Goal: Communication & Community: Answer question/provide support

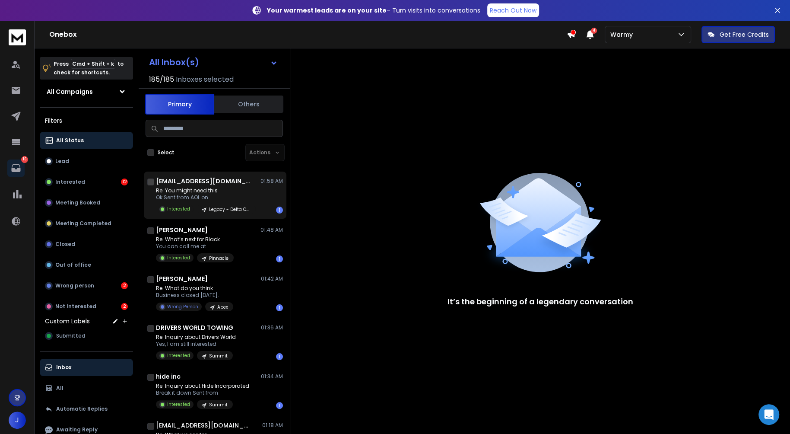
click at [241, 190] on p "Re: You might need this" at bounding box center [206, 190] width 100 height 7
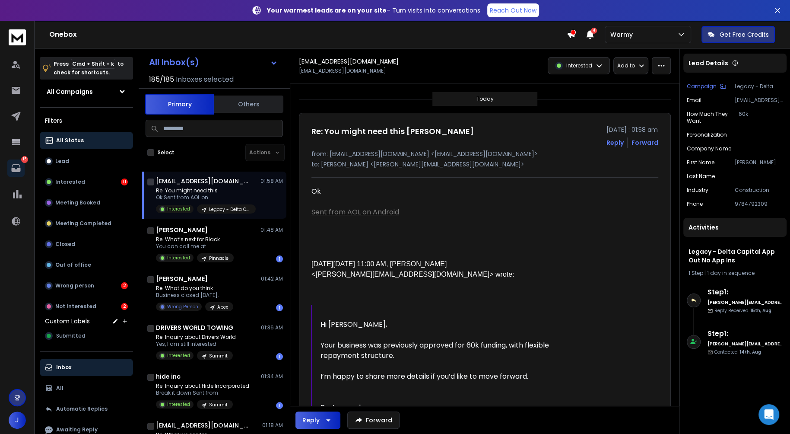
click at [309, 418] on div "Reply" at bounding box center [310, 420] width 17 height 9
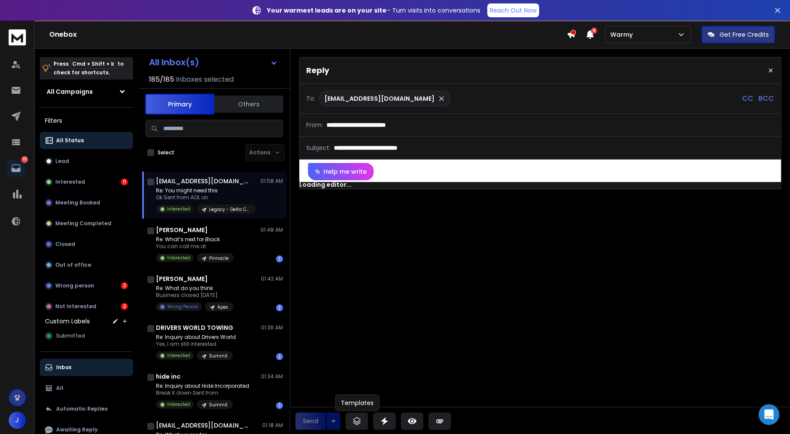
click at [361, 420] on button at bounding box center [357, 420] width 22 height 17
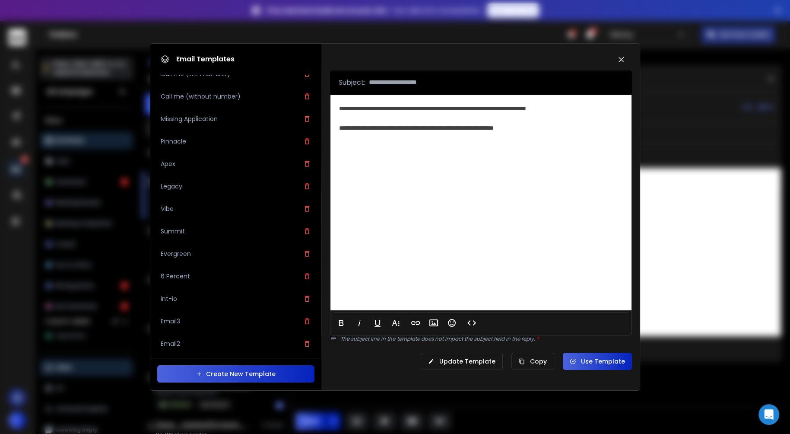
scroll to position [233, 0]
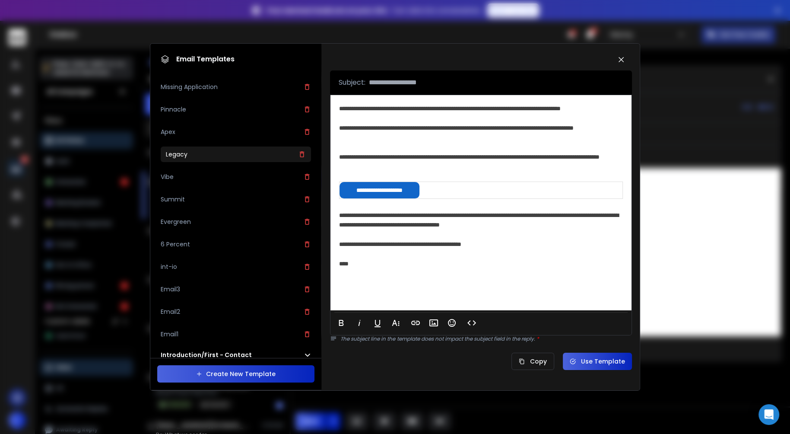
click at [593, 361] on button "Use Template" at bounding box center [597, 360] width 69 height 17
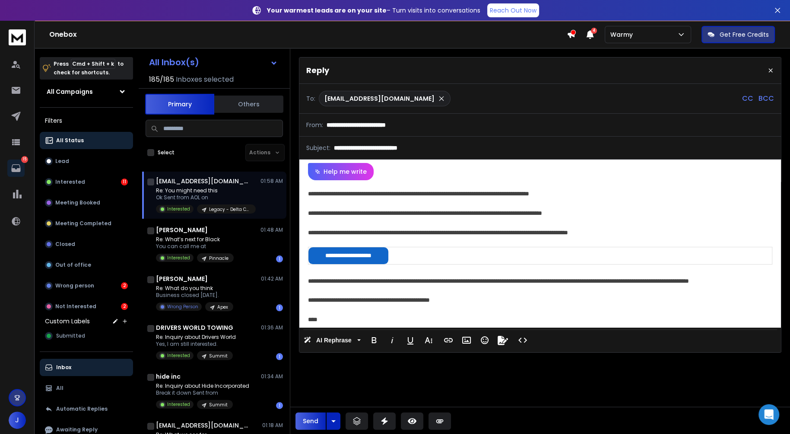
click at [302, 426] on button "Send" at bounding box center [310, 420] width 30 height 17
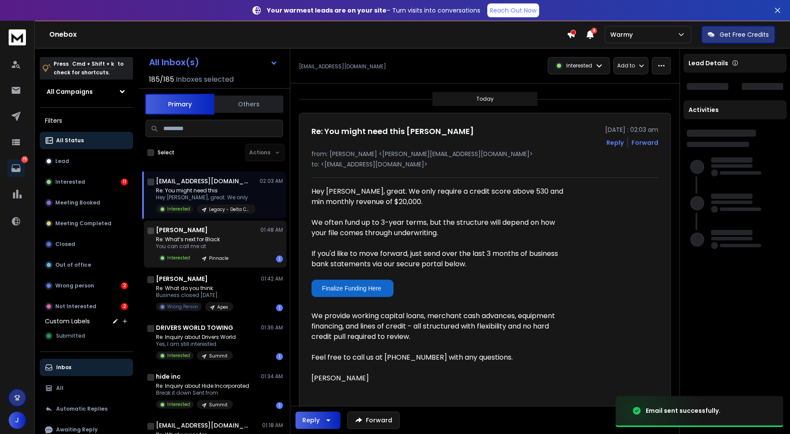
click at [245, 245] on div "Re: What’s next for Black You can call me at Interested Pinnacle 1" at bounding box center [219, 249] width 127 height 26
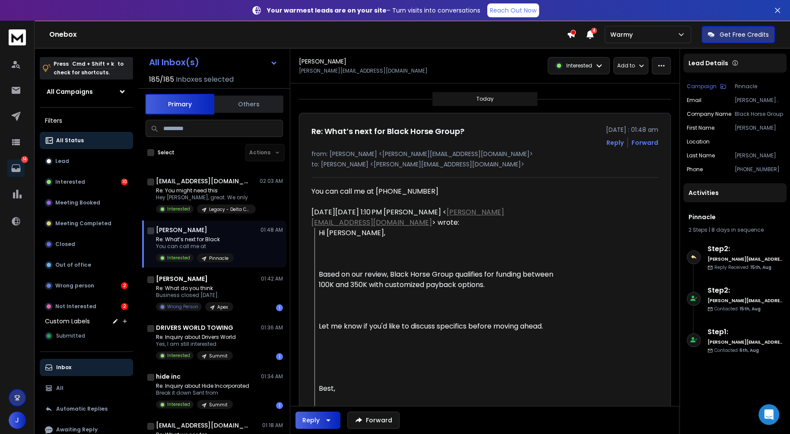
click at [307, 425] on button "Reply" at bounding box center [317, 419] width 45 height 17
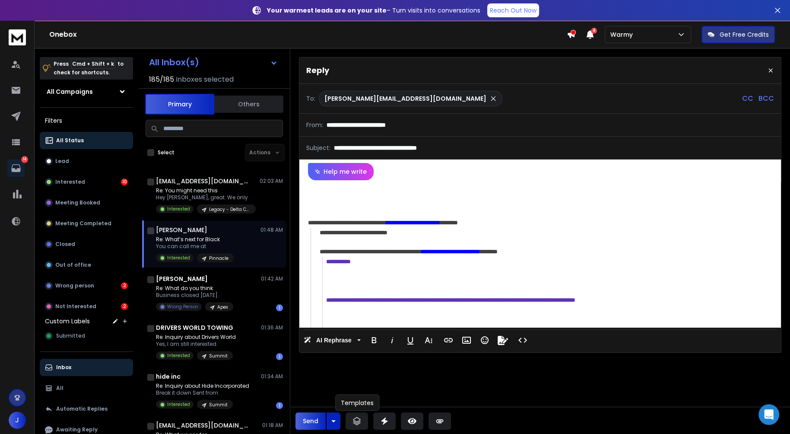
click at [355, 419] on icon at bounding box center [356, 420] width 9 height 9
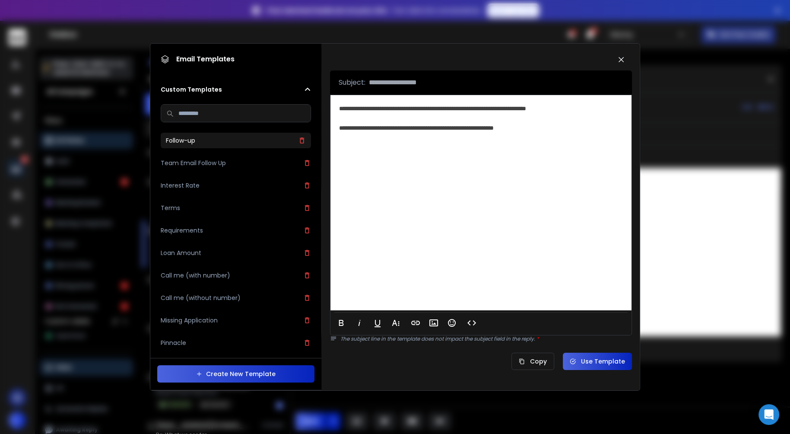
click at [182, 145] on h3 "Call me (with number)" at bounding box center [180, 140] width 29 height 9
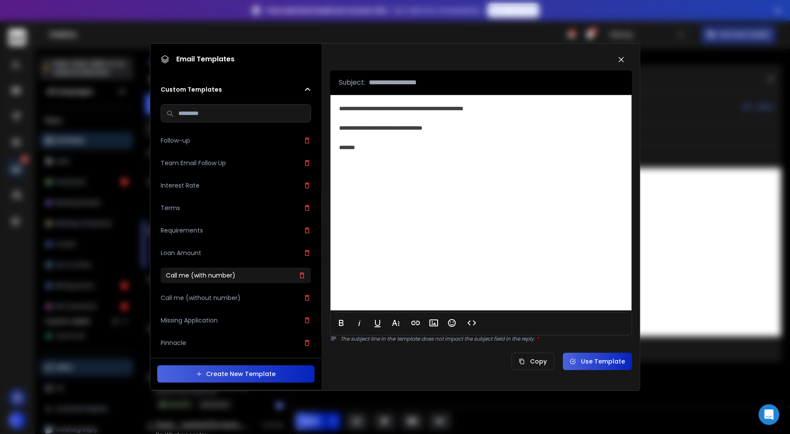
click at [586, 365] on button "Use Template" at bounding box center [597, 360] width 69 height 17
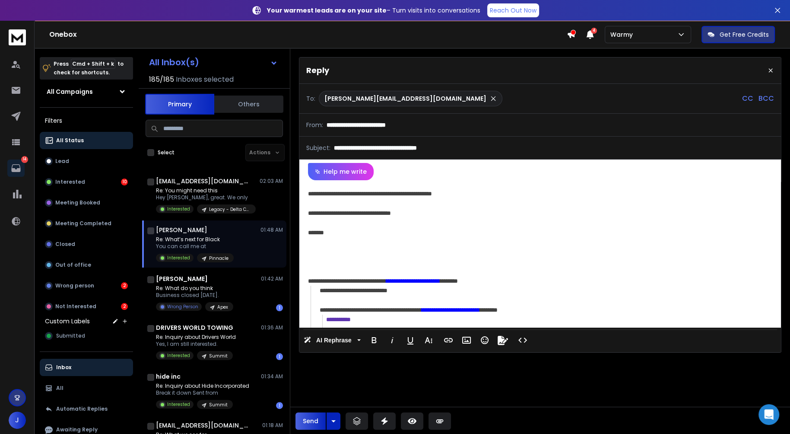
click at [310, 248] on div at bounding box center [540, 252] width 464 height 10
click at [305, 419] on button "Send" at bounding box center [310, 420] width 30 height 17
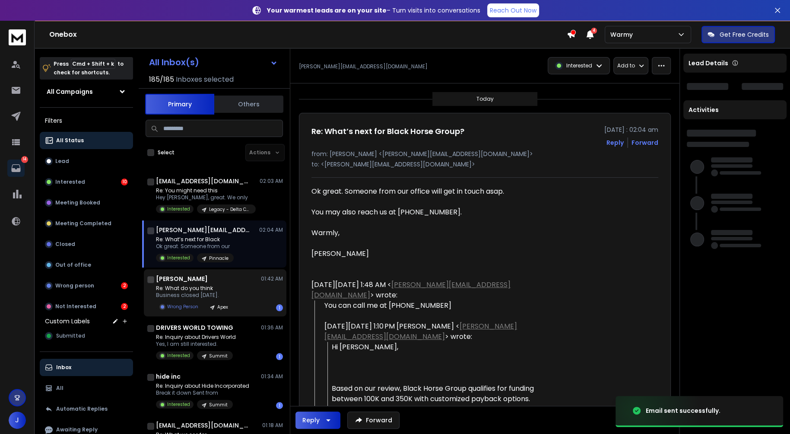
click at [247, 291] on div "Re: What do you think Business closed [DATE]. Wrong Person Apex 1" at bounding box center [219, 298] width 127 height 26
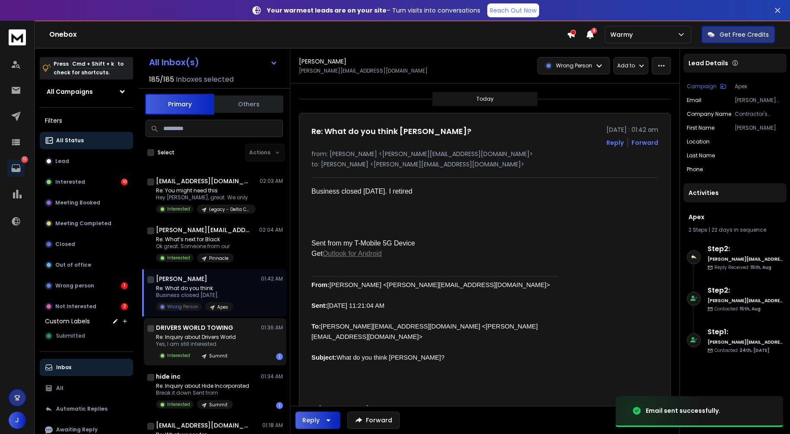
click at [242, 354] on div "Re: Inquiry about Drivers World Yes, I am still interested. Interested Summit 1" at bounding box center [219, 346] width 127 height 26
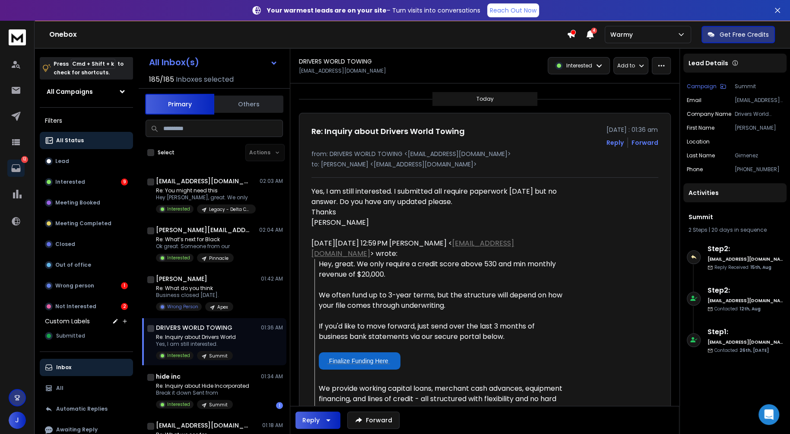
click at [596, 68] on div "Interested" at bounding box center [578, 65] width 61 height 16
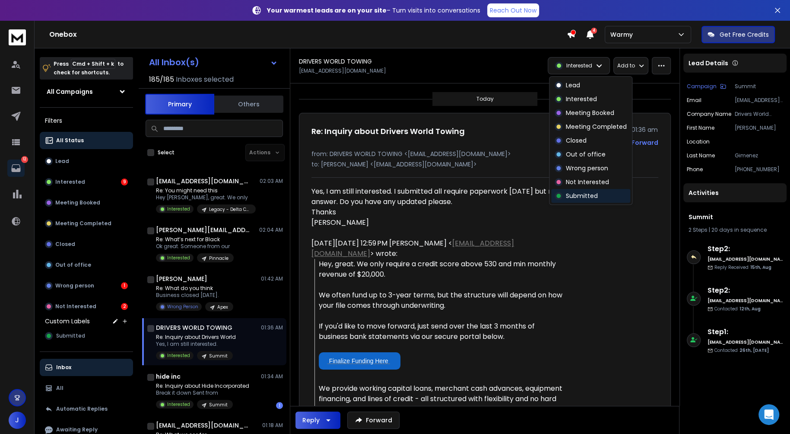
click at [581, 194] on p "Submitted" at bounding box center [582, 195] width 32 height 9
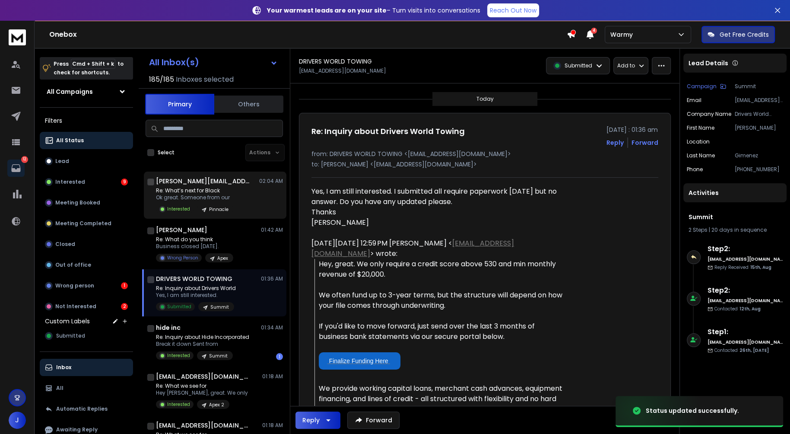
scroll to position [59, 0]
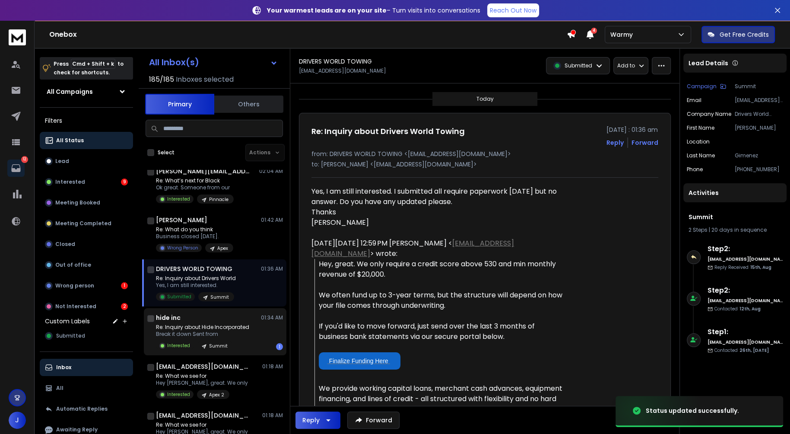
click at [226, 326] on p "Re: Inquiry about Hide Incorporated" at bounding box center [202, 327] width 93 height 7
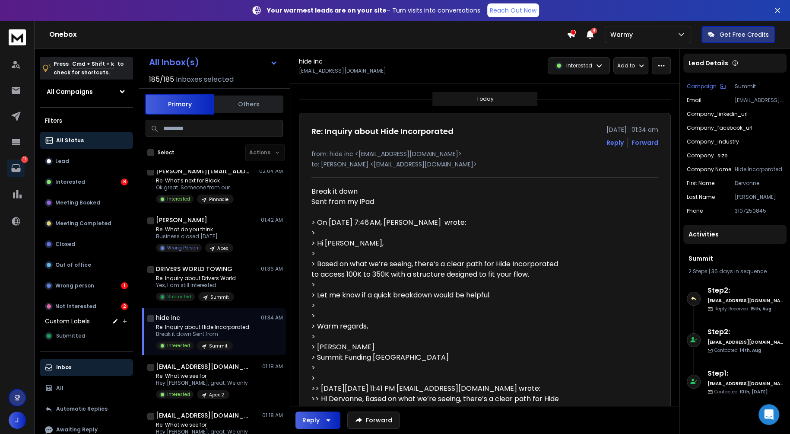
click at [301, 416] on button "Reply" at bounding box center [317, 419] width 45 height 17
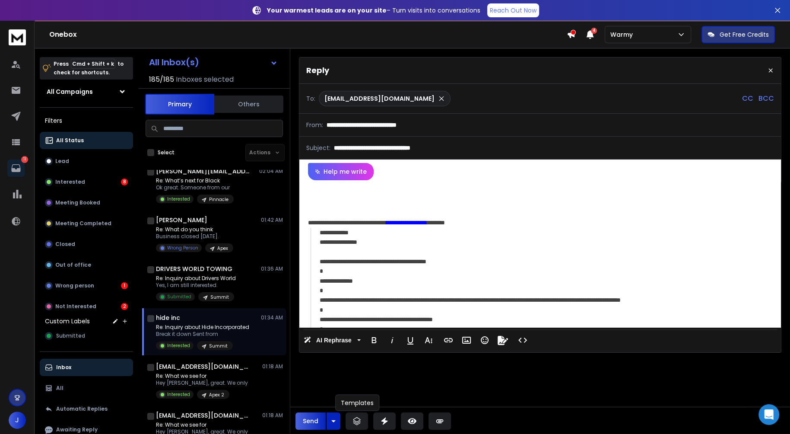
click at [367, 419] on button at bounding box center [357, 420] width 22 height 17
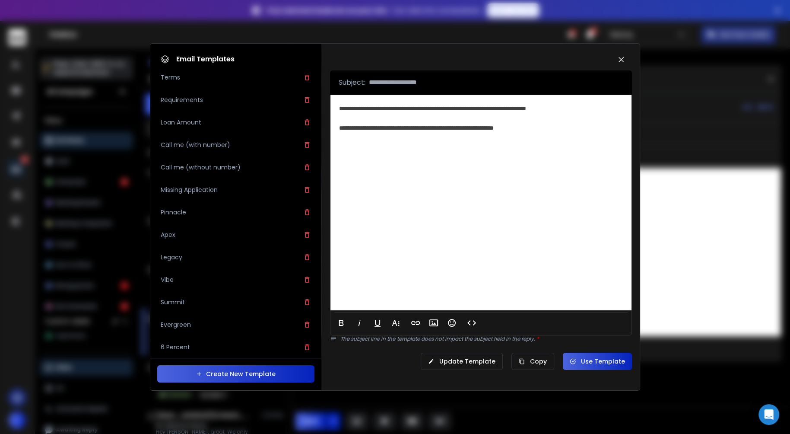
scroll to position [149, 0]
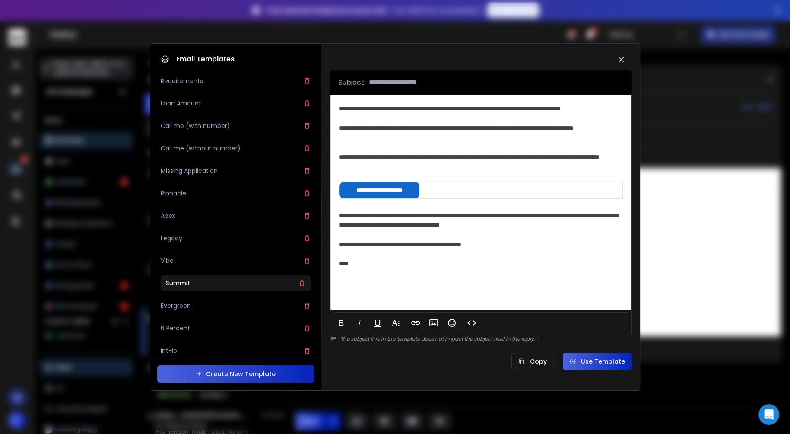
click at [580, 363] on button "Use Template" at bounding box center [597, 360] width 69 height 17
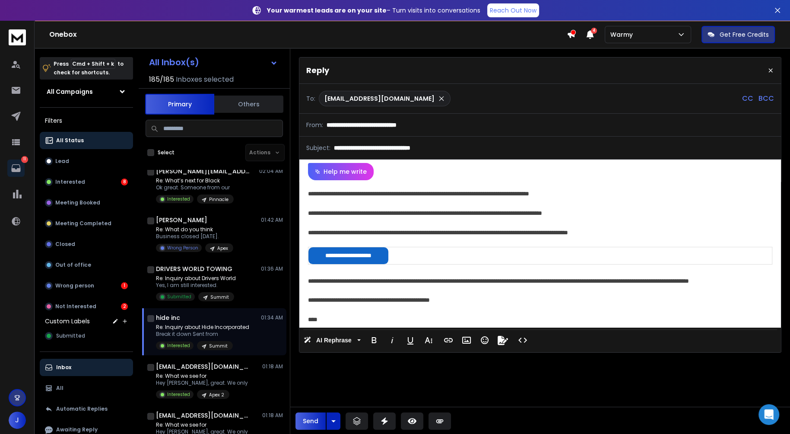
click at [295, 422] on div "Send" at bounding box center [540, 420] width 500 height 17
click at [303, 422] on button "Send" at bounding box center [310, 420] width 30 height 17
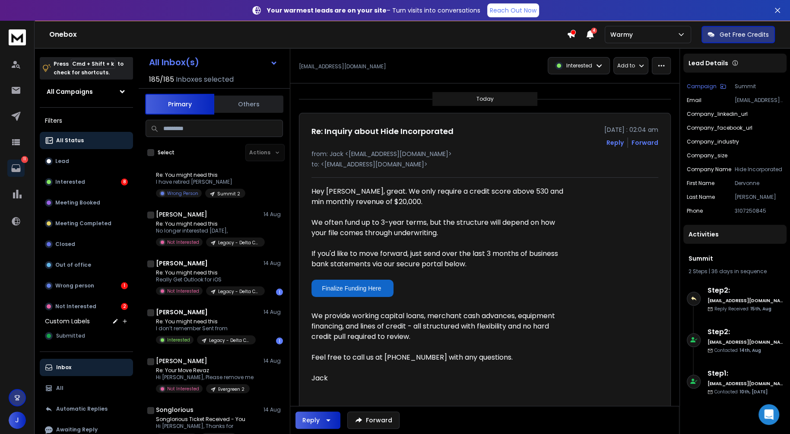
scroll to position [1824, 0]
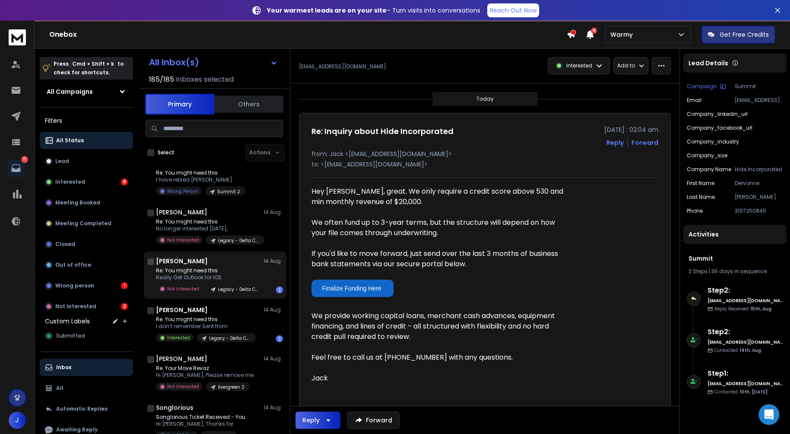
click at [235, 277] on p "Really Get Outlook for iOS" at bounding box center [208, 277] width 104 height 7
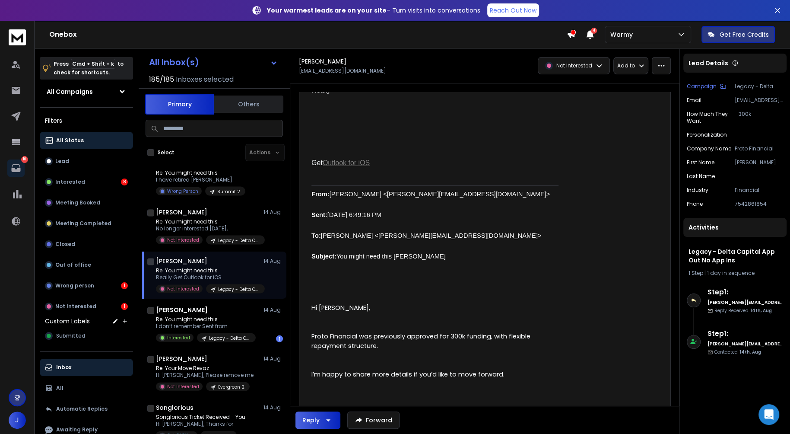
scroll to position [0, 0]
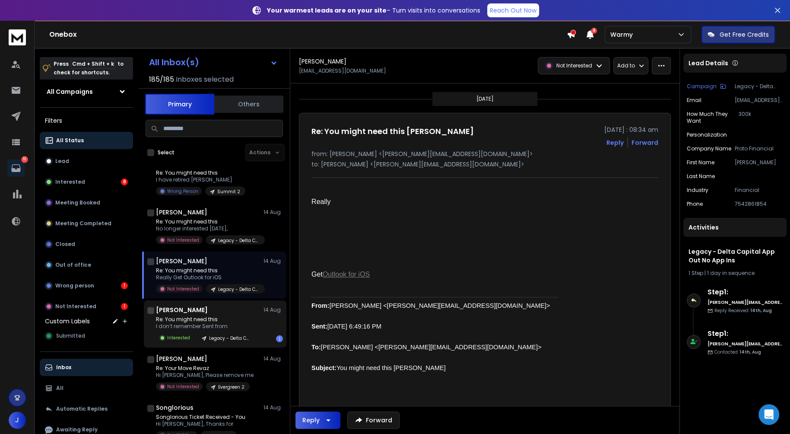
click at [225, 328] on p "I don’t remember Sent from" at bounding box center [206, 326] width 100 height 7
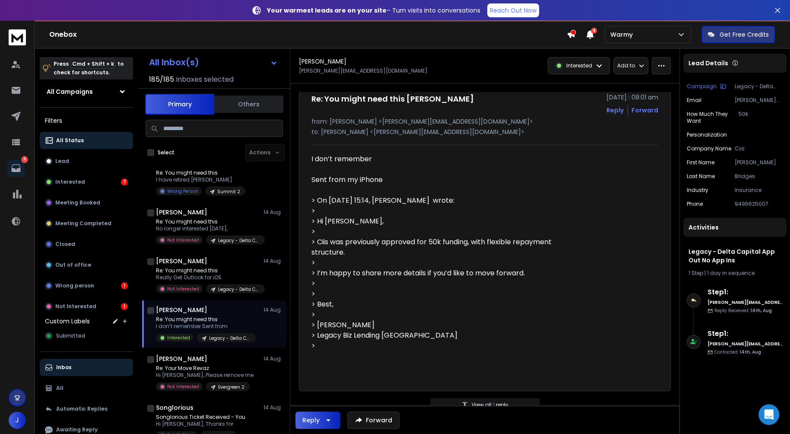
scroll to position [48, 0]
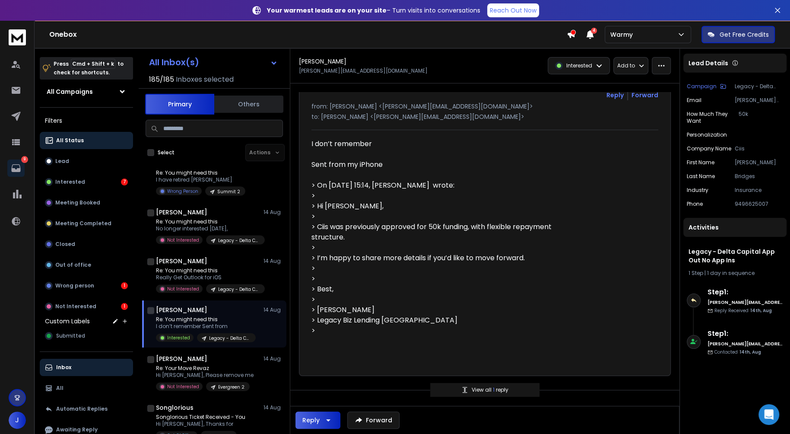
drag, startPoint x: 378, startPoint y: 142, endPoint x: 303, endPoint y: 144, distance: 74.3
click at [303, 144] on div "Re: You might need this [PERSON_NAME] [DATE] : 08:01 am Reply Forward from: [PE…" at bounding box center [485, 220] width 372 height 311
click at [320, 147] on div "I don’t remember Sent from my iPhone > On [DATE] 15:14, [PERSON_NAME] wrote: > …" at bounding box center [440, 251] width 259 height 225
click at [313, 417] on div "Reply" at bounding box center [310, 420] width 17 height 9
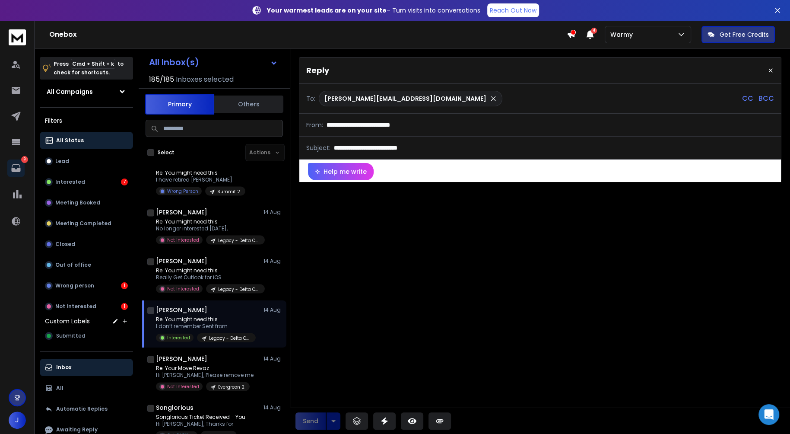
scroll to position [0, 0]
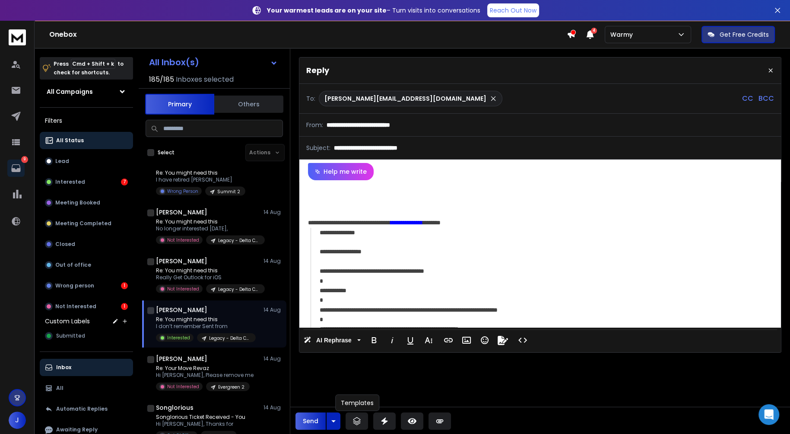
click at [355, 422] on icon at bounding box center [356, 420] width 9 height 9
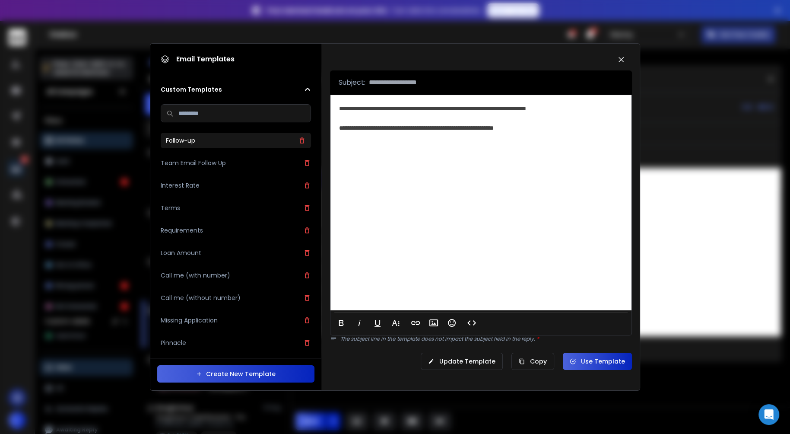
scroll to position [49, 0]
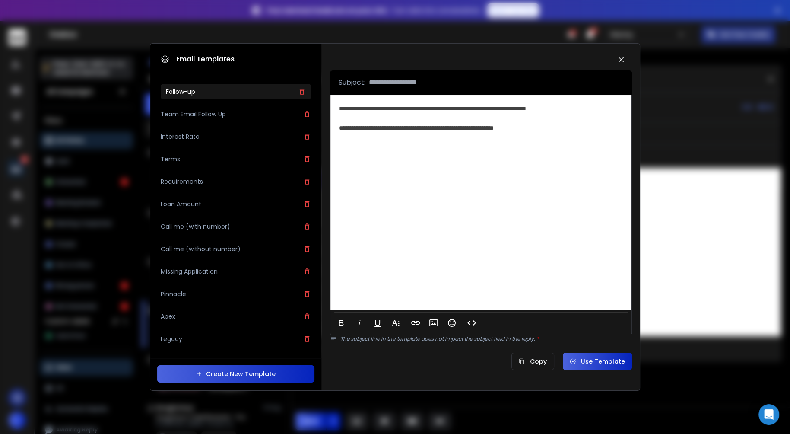
click at [186, 96] on div "Legacy" at bounding box center [236, 91] width 140 height 9
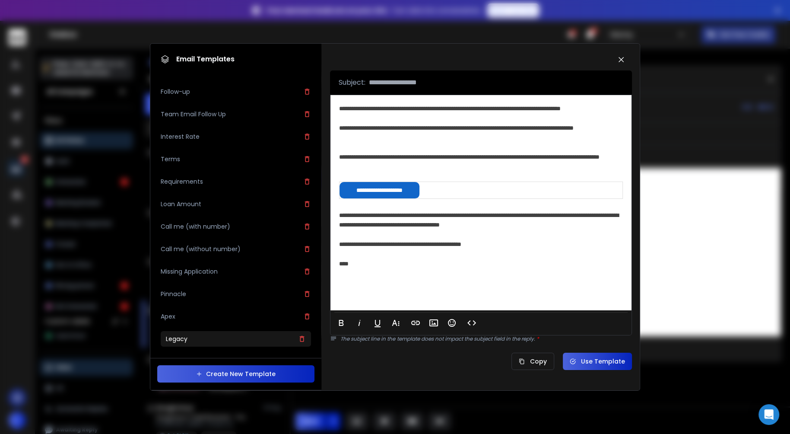
click at [575, 365] on button "Use Template" at bounding box center [597, 360] width 69 height 17
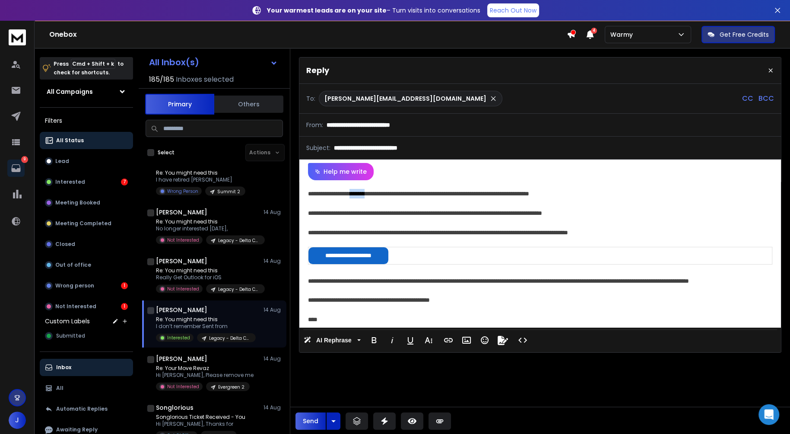
drag, startPoint x: 374, startPoint y: 193, endPoint x: 358, endPoint y: 194, distance: 15.6
click at [358, 194] on div "**********" at bounding box center [539, 194] width 462 height 10
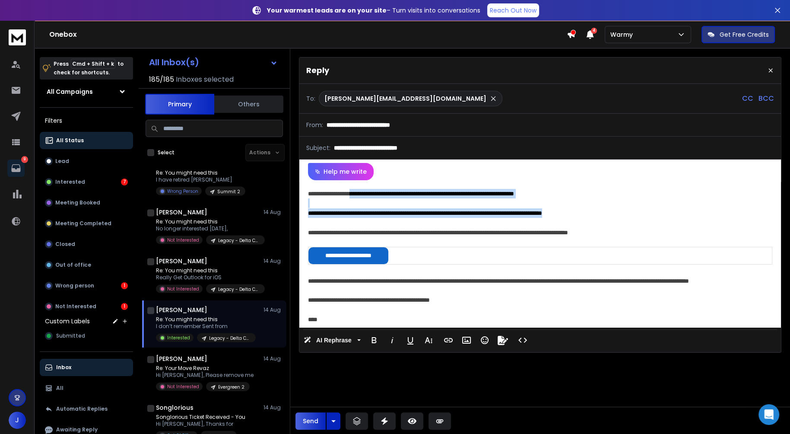
drag, startPoint x: 616, startPoint y: 209, endPoint x: 359, endPoint y: 193, distance: 257.9
click at [359, 193] on div "**********" at bounding box center [540, 253] width 482 height 147
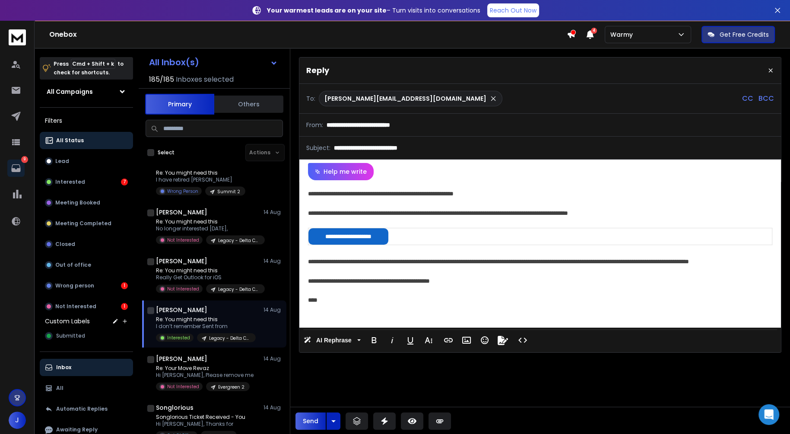
click at [306, 422] on button "Send" at bounding box center [310, 420] width 30 height 17
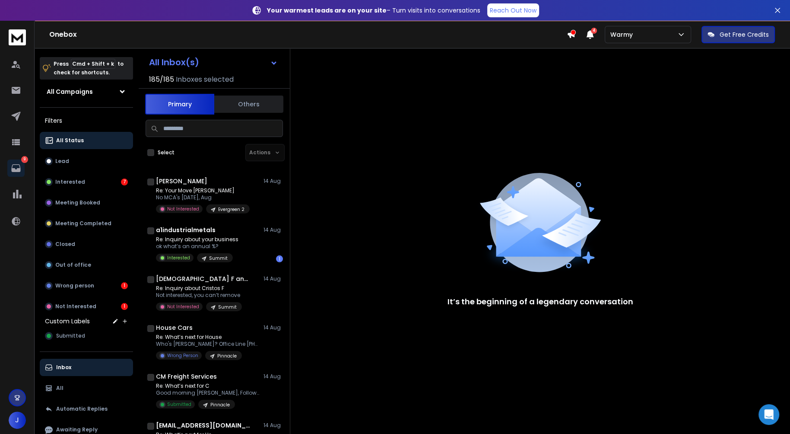
scroll to position [2635, 0]
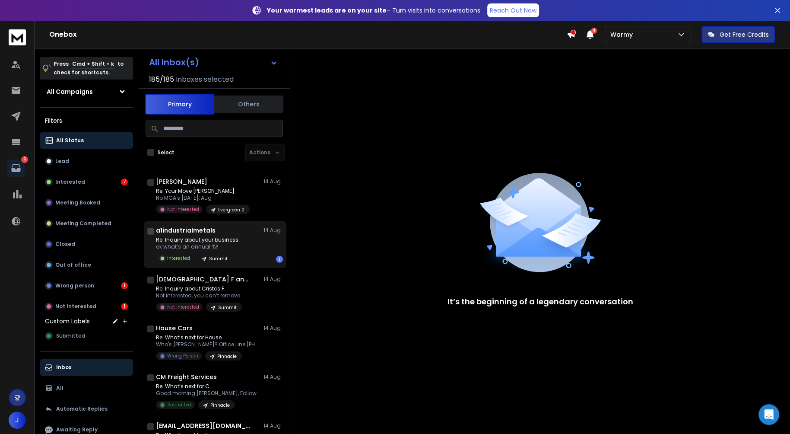
click at [233, 248] on p "ok what’s an annual %?" at bounding box center [197, 246] width 83 height 7
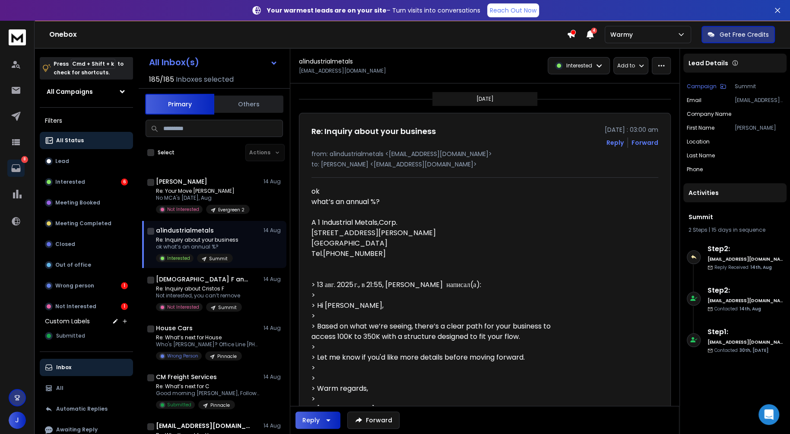
click at [306, 419] on div "Reply" at bounding box center [310, 420] width 17 height 9
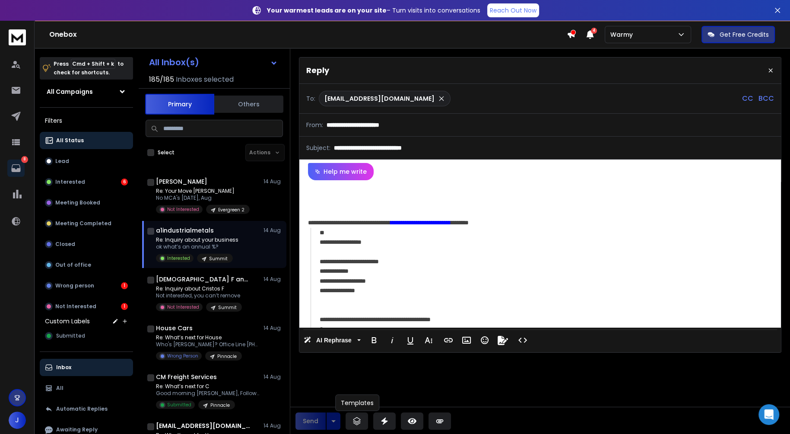
click at [363, 418] on button at bounding box center [357, 420] width 22 height 17
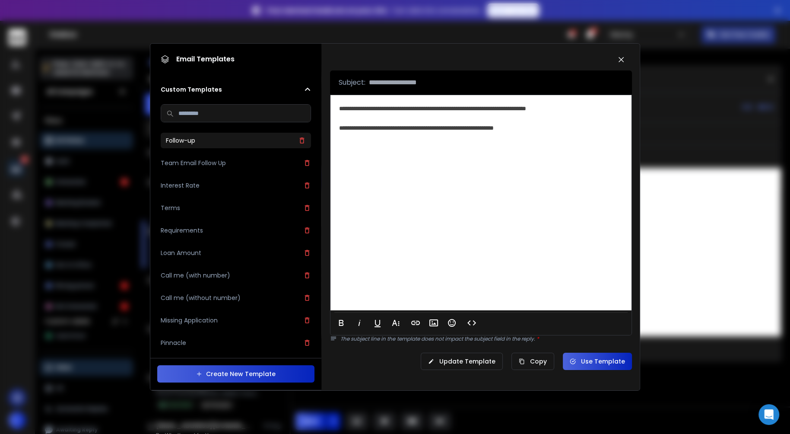
click at [190, 145] on h3 "Interest Rate" at bounding box center [180, 140] width 29 height 9
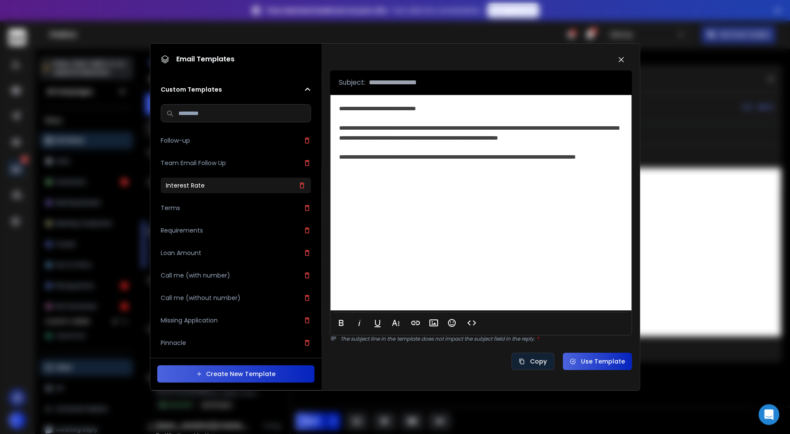
click at [539, 362] on button "Copy" at bounding box center [532, 360] width 43 height 17
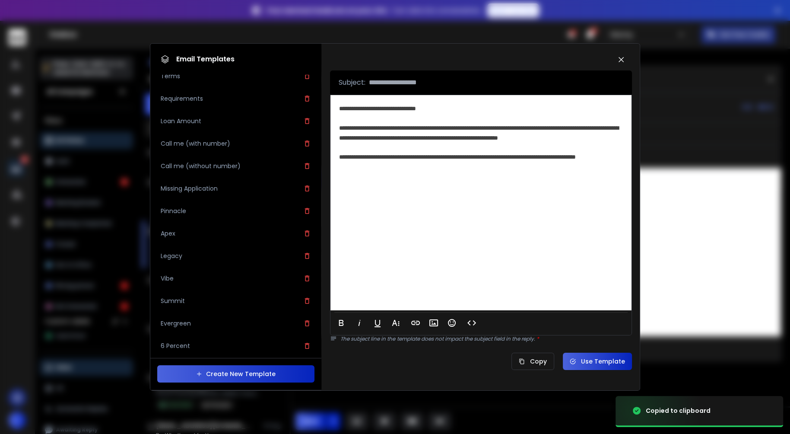
scroll to position [136, 0]
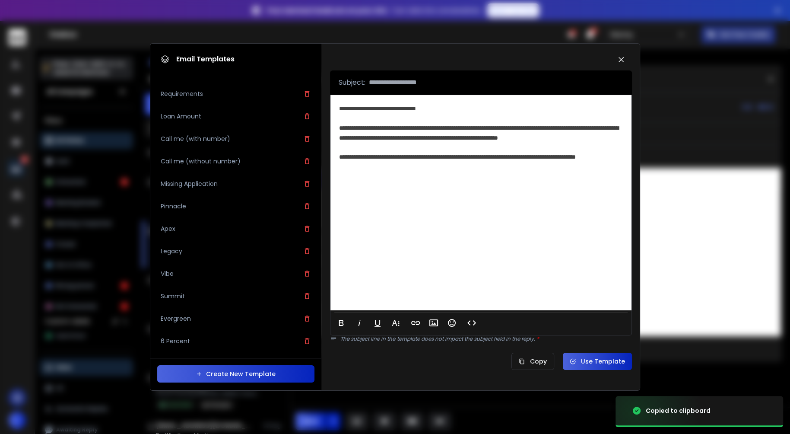
click at [174, 8] on h3 "Summit" at bounding box center [175, 4] width 29 height 9
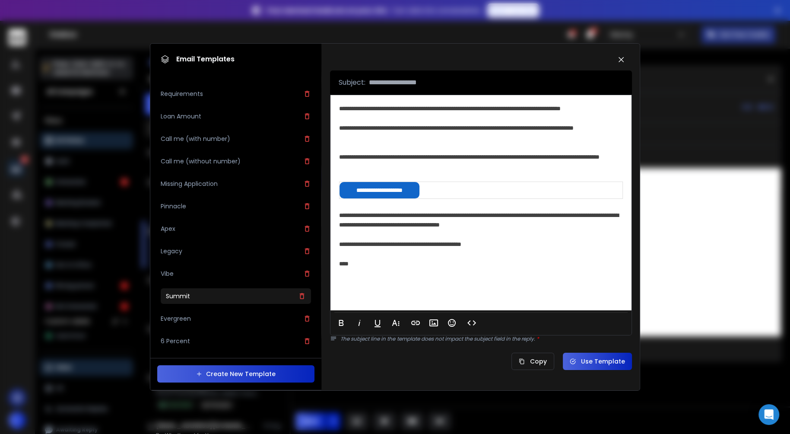
click at [598, 355] on button "Use Template" at bounding box center [597, 360] width 69 height 17
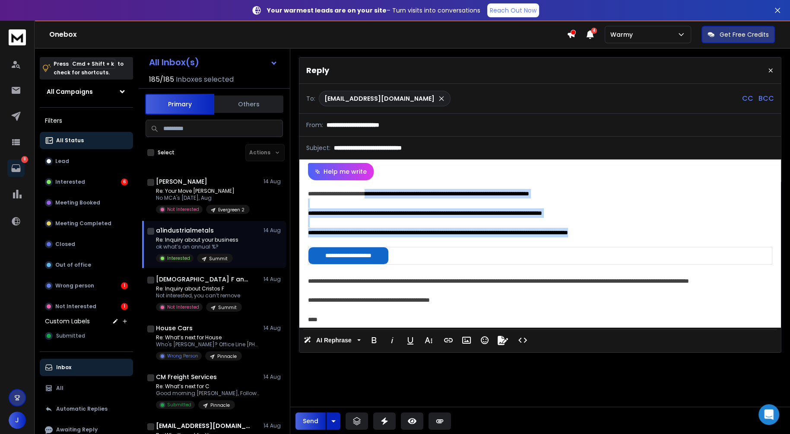
drag, startPoint x: 625, startPoint y: 236, endPoint x: 376, endPoint y: 193, distance: 253.4
click at [376, 193] on div "**********" at bounding box center [540, 253] width 482 height 147
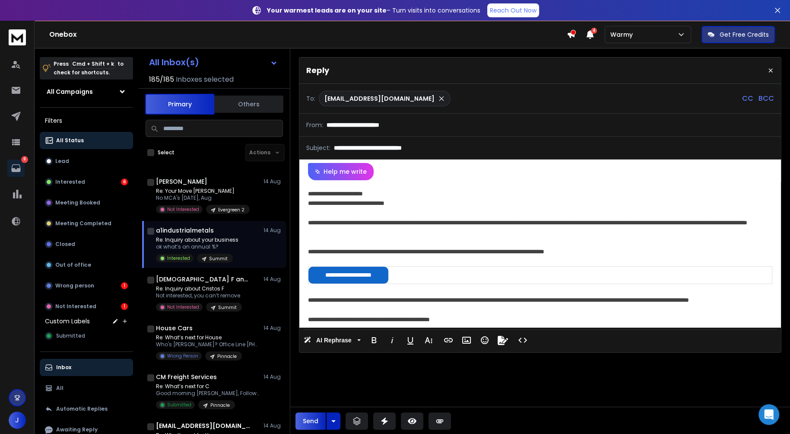
click at [402, 202] on div "**********" at bounding box center [539, 203] width 462 height 10
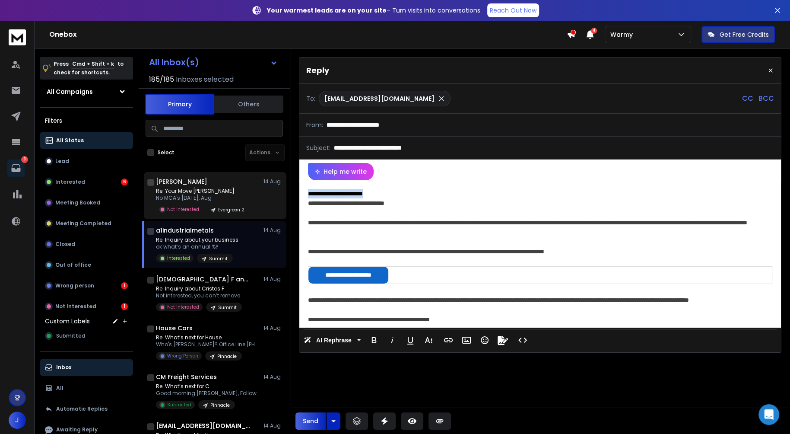
drag, startPoint x: 376, startPoint y: 193, endPoint x: 280, endPoint y: 191, distance: 96.3
click at [280, 191] on div "All Inbox(s) 185 / 185 Inboxes selected Primary Others Select Actions [EMAIL_AD…" at bounding box center [464, 265] width 652 height 434
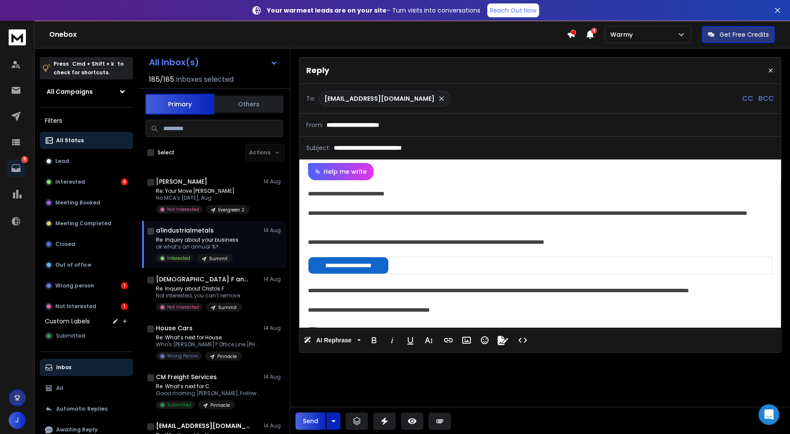
click at [308, 417] on button "Send" at bounding box center [310, 420] width 30 height 17
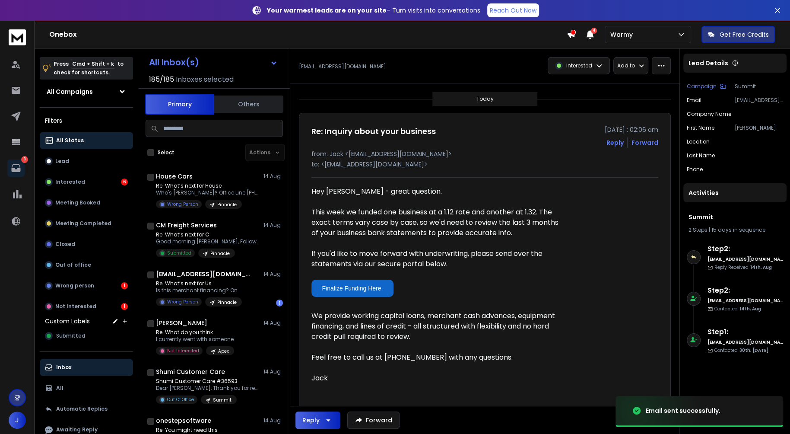
scroll to position [2787, 0]
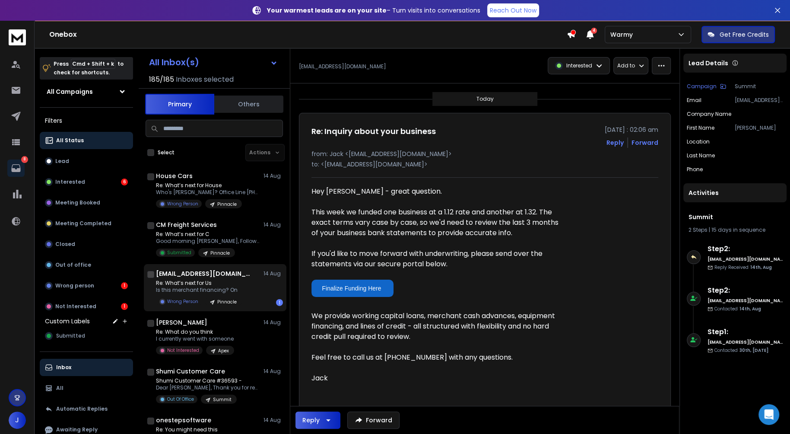
click at [234, 287] on p "Is this merchant financing? On" at bounding box center [199, 289] width 86 height 7
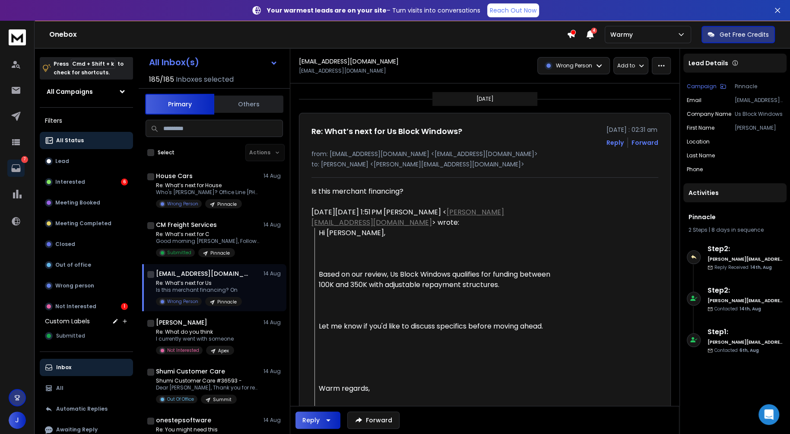
click at [585, 69] on div "Wrong Person" at bounding box center [574, 65] width 72 height 16
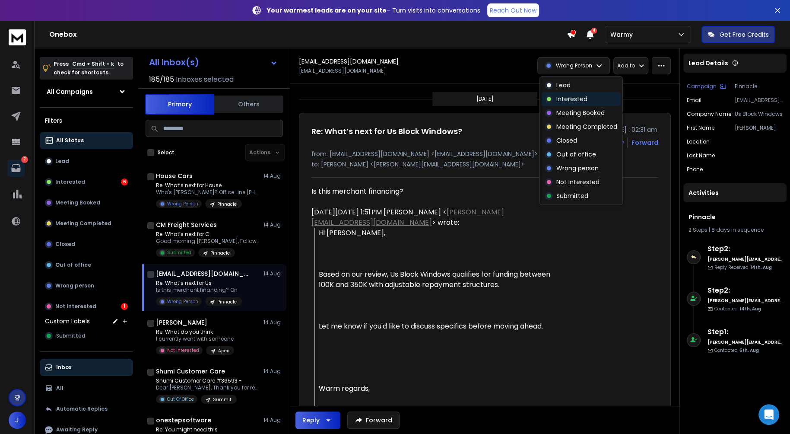
click at [585, 99] on p "Interested" at bounding box center [571, 99] width 31 height 9
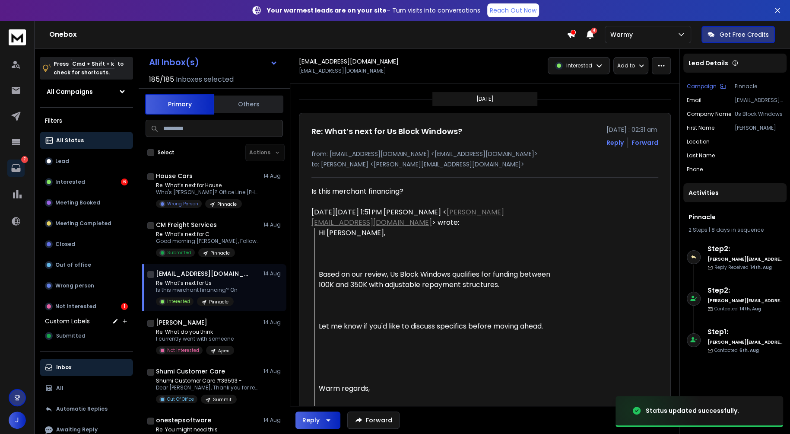
click at [307, 418] on div "Reply" at bounding box center [310, 420] width 17 height 9
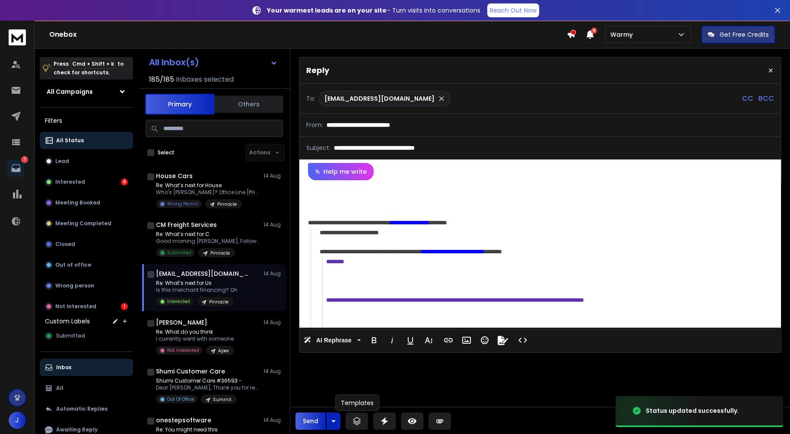
click at [359, 417] on icon at bounding box center [356, 420] width 9 height 9
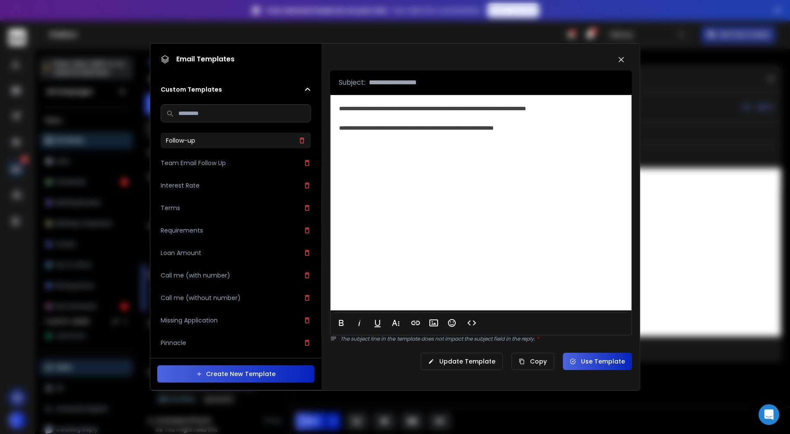
click at [192, 145] on div "Pinnacle" at bounding box center [236, 140] width 140 height 9
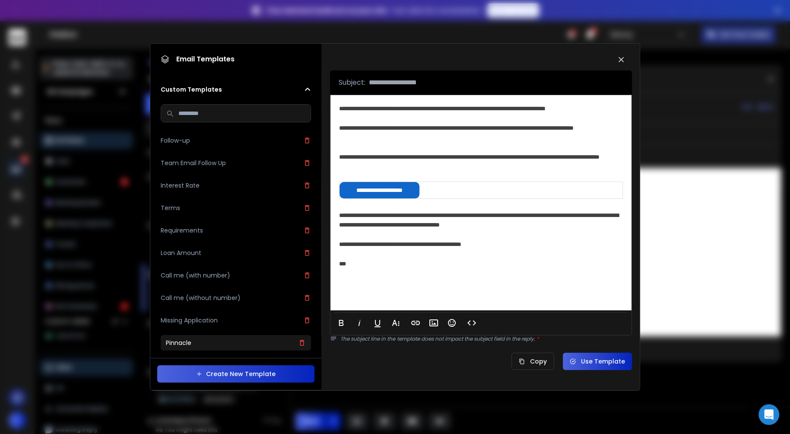
click at [595, 358] on button "Use Template" at bounding box center [597, 360] width 69 height 17
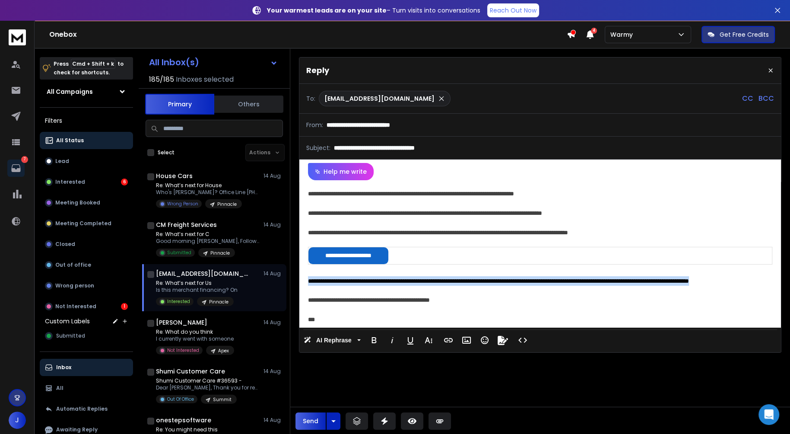
drag, startPoint x: 308, startPoint y: 281, endPoint x: 775, endPoint y: 279, distance: 466.9
click at [775, 279] on div "**********" at bounding box center [540, 253] width 482 height 147
copy div "**********"
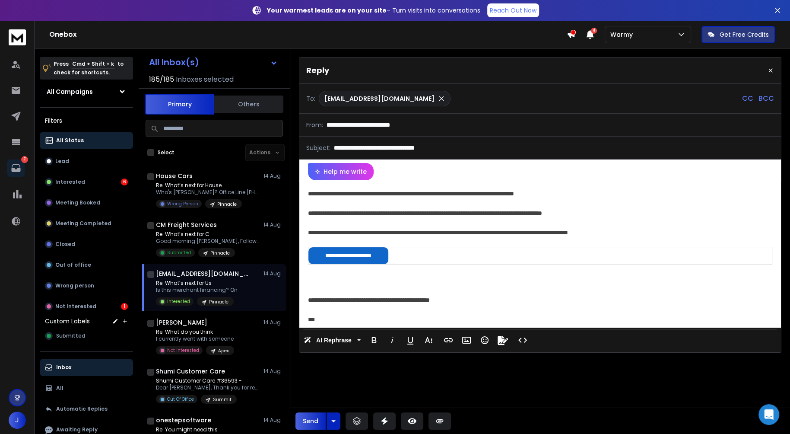
click at [627, 232] on div "**********" at bounding box center [539, 233] width 462 height 10
click at [609, 212] on div "**********" at bounding box center [539, 213] width 462 height 10
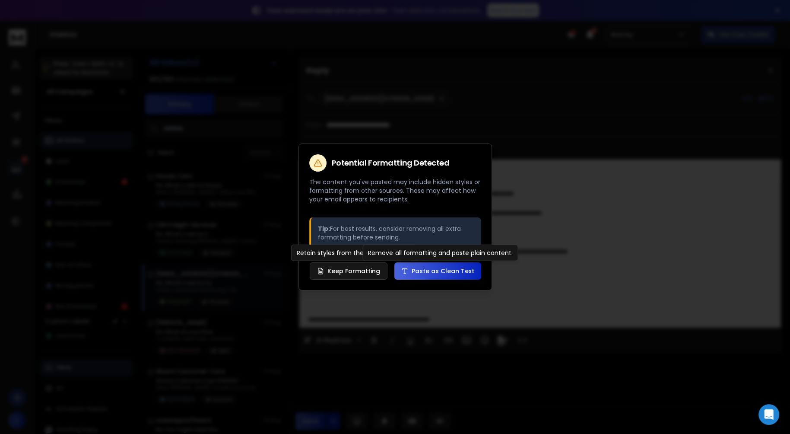
click at [471, 272] on button "Paste as Clean Text" at bounding box center [437, 270] width 87 height 17
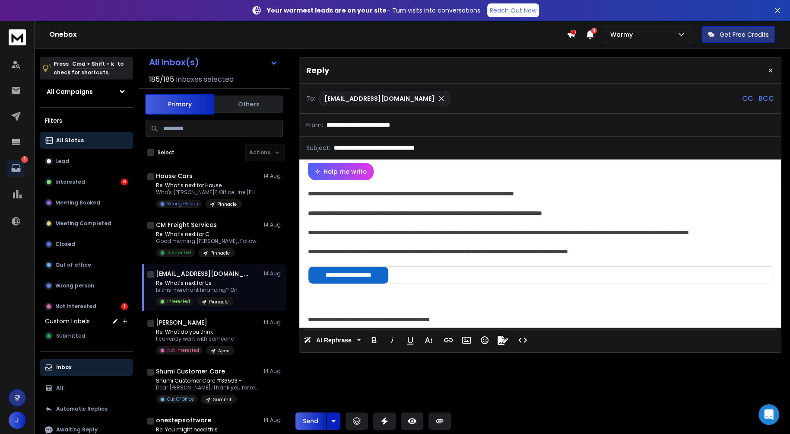
click at [304, 314] on div "**********" at bounding box center [540, 253] width 482 height 147
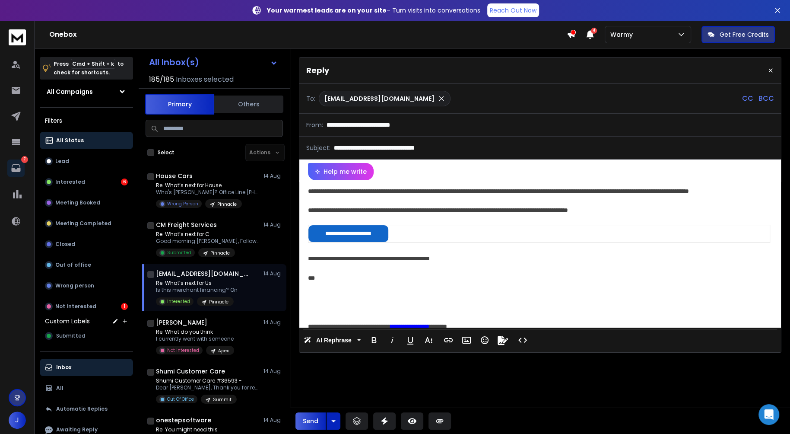
scroll to position [45, 0]
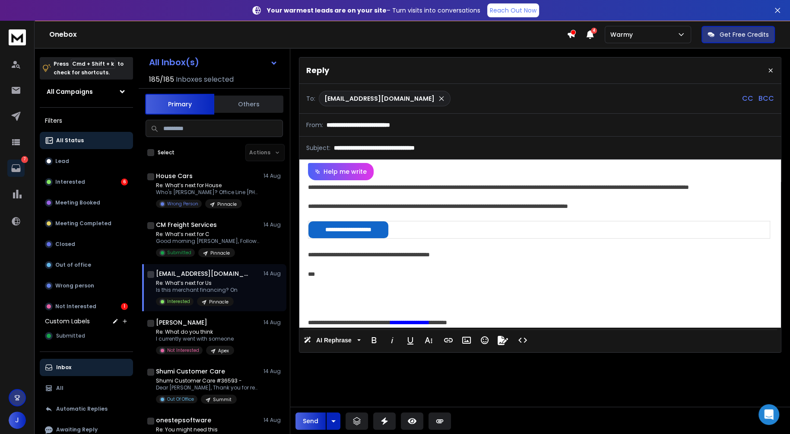
click at [306, 423] on button "Send" at bounding box center [310, 420] width 30 height 17
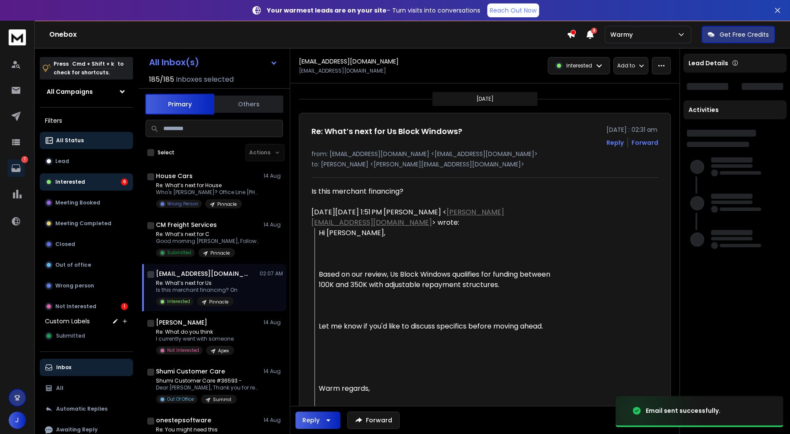
click at [87, 180] on button "Interested 6" at bounding box center [86, 181] width 93 height 17
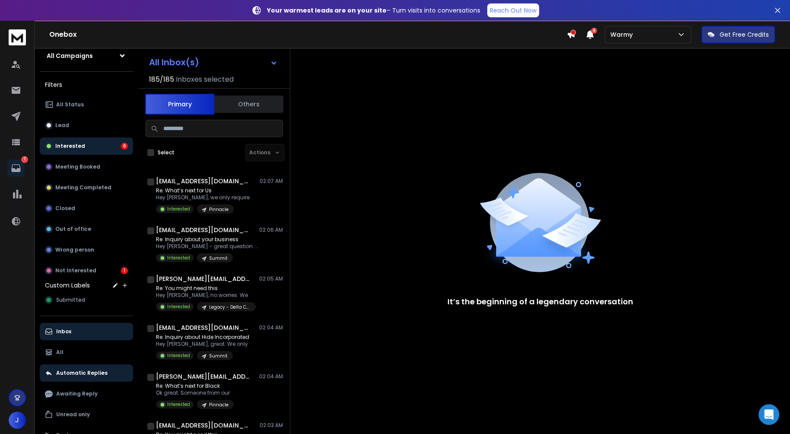
scroll to position [41, 0]
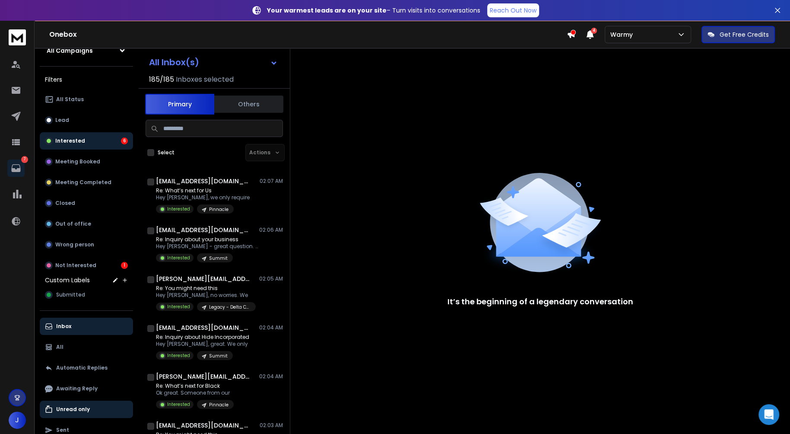
click at [79, 404] on div "Unread only" at bounding box center [67, 409] width 45 height 10
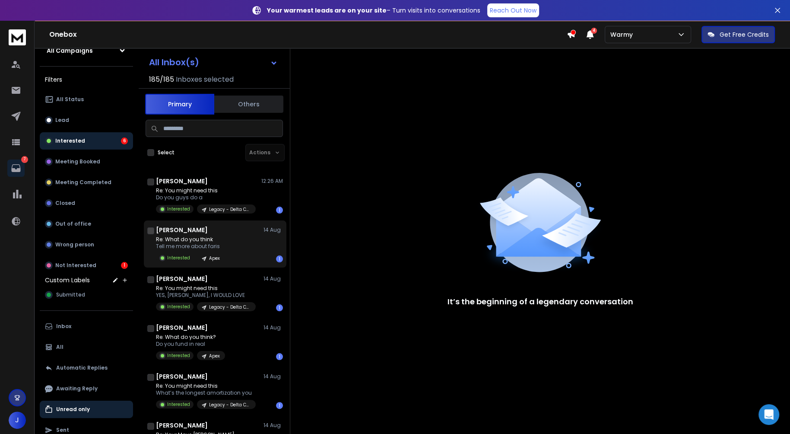
click at [230, 235] on div "[PERSON_NAME] [DATE] Re: What do you think Tell me more about faris Interested …" at bounding box center [219, 243] width 127 height 37
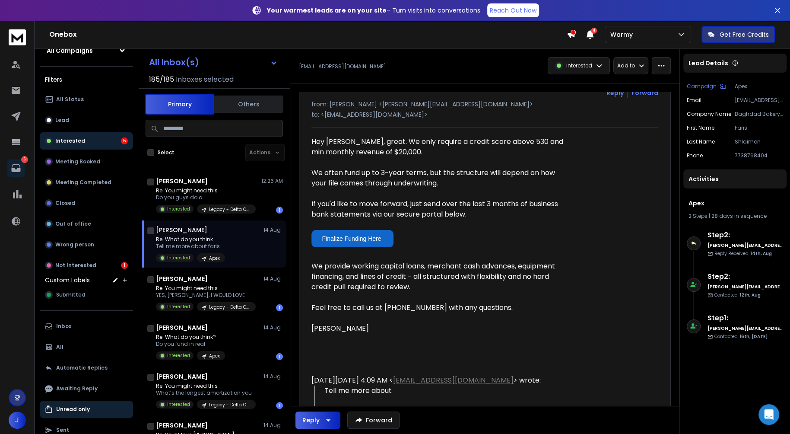
scroll to position [0, 0]
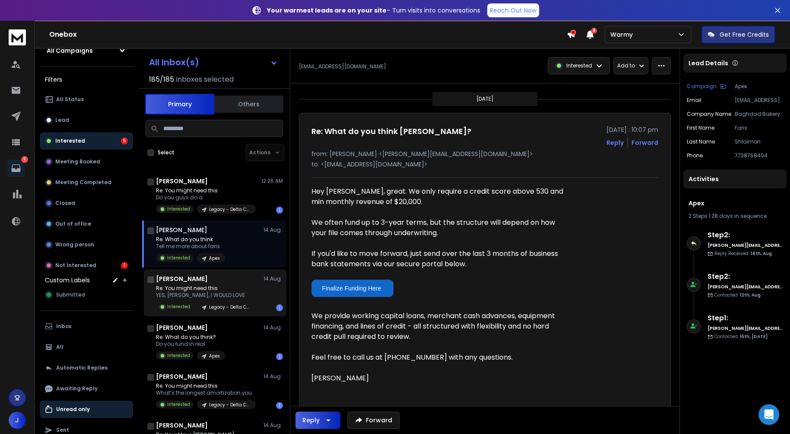
click at [215, 298] on div "Re: You might need this YES, [PERSON_NAME], I WOULD LOVE Interested Legacy - De…" at bounding box center [206, 298] width 100 height 26
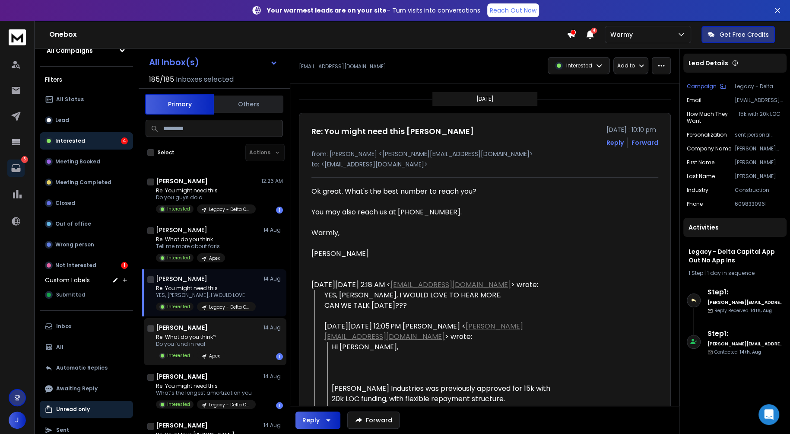
click at [228, 342] on div "Re: What do you think? Do you fund in real Interested Apex 1" at bounding box center [219, 346] width 127 height 26
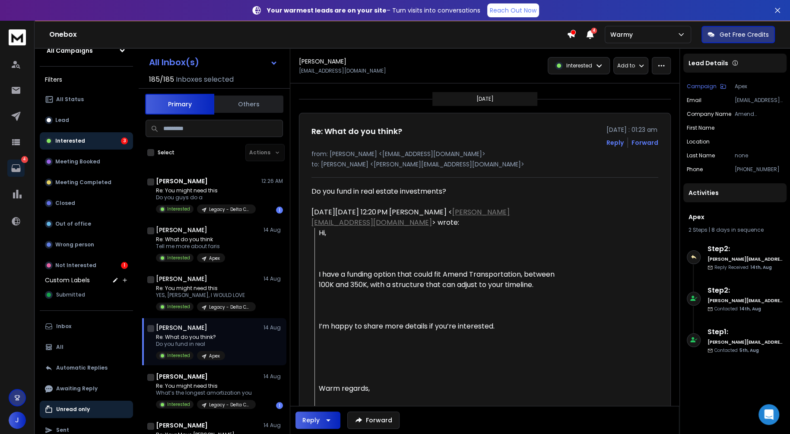
click at [588, 66] on p "Interested" at bounding box center [579, 65] width 26 height 7
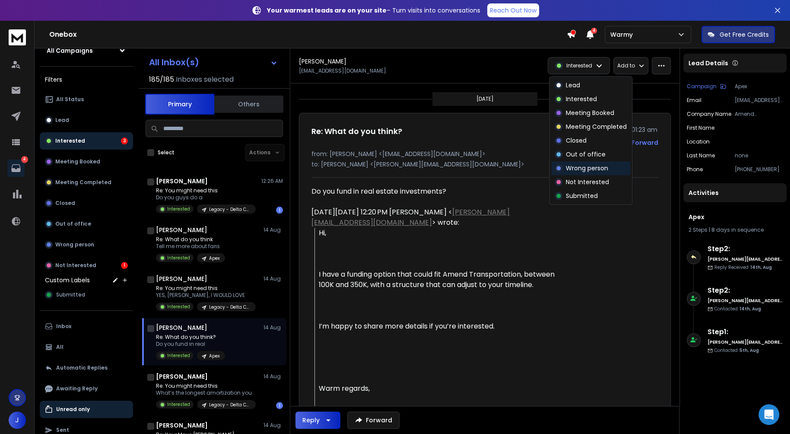
click at [575, 169] on p "Wrong person" at bounding box center [587, 168] width 42 height 9
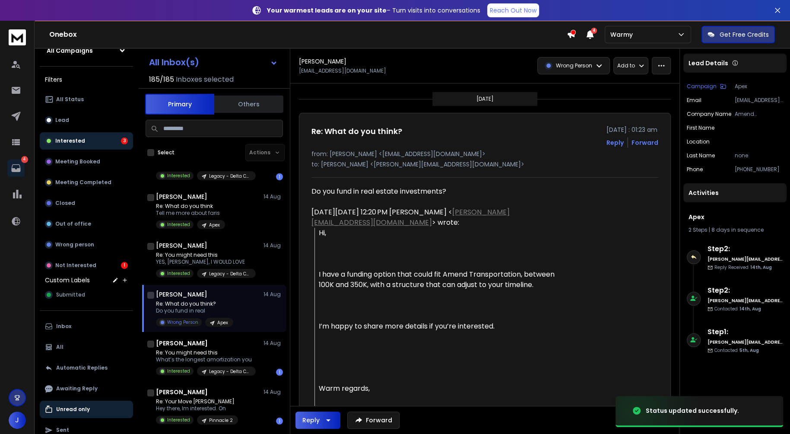
scroll to position [63, 0]
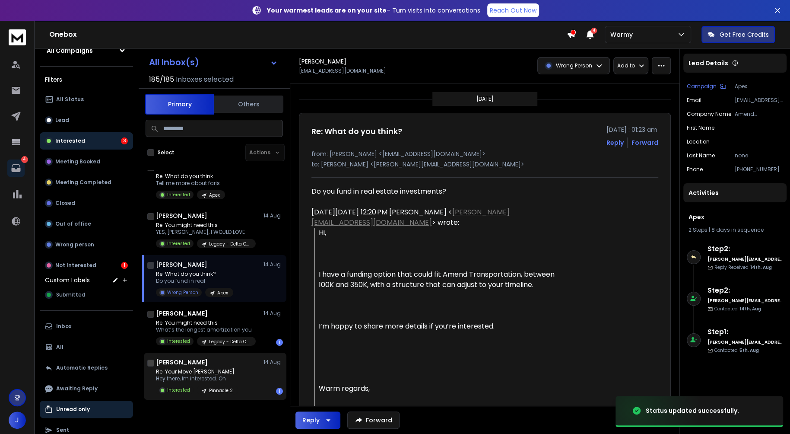
click at [211, 380] on p "Hey there, Im interested. On" at bounding box center [197, 378] width 82 height 7
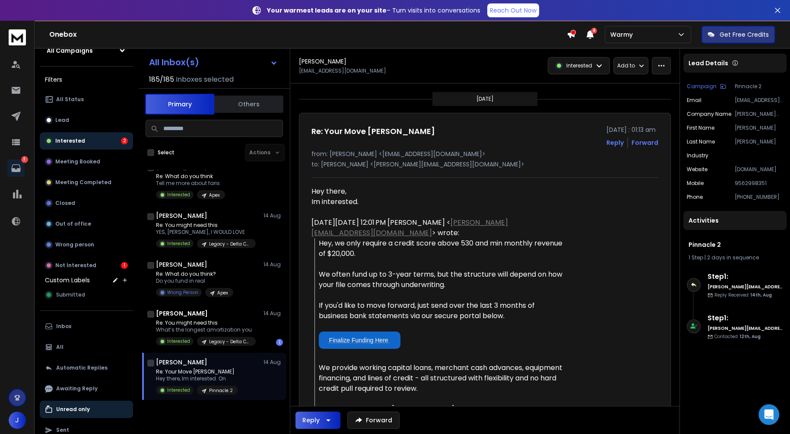
drag, startPoint x: 420, startPoint y: 290, endPoint x: 456, endPoint y: 290, distance: 35.9
click at [456, 290] on div at bounding box center [441, 295] width 245 height 10
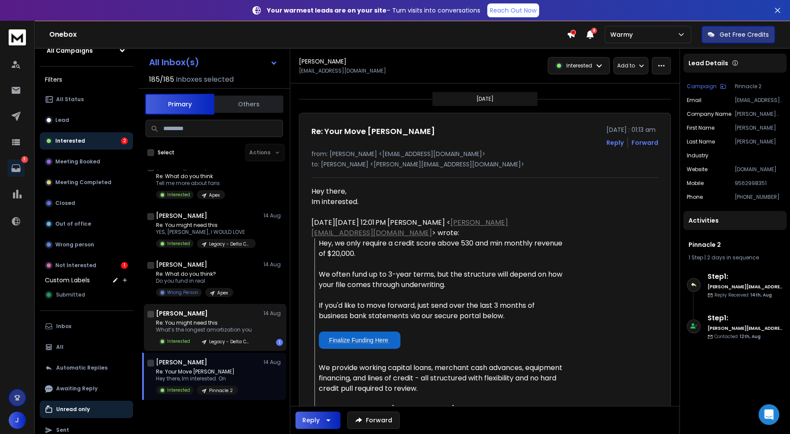
click at [234, 321] on p "Re: You might need this" at bounding box center [206, 322] width 100 height 7
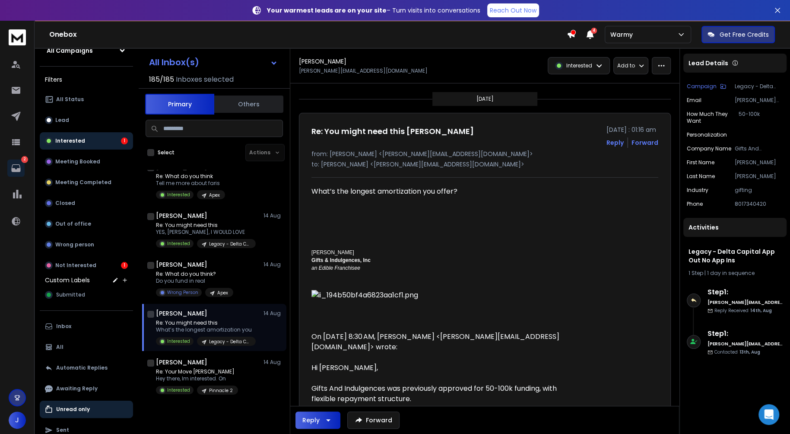
click at [301, 422] on button "Reply" at bounding box center [317, 419] width 45 height 17
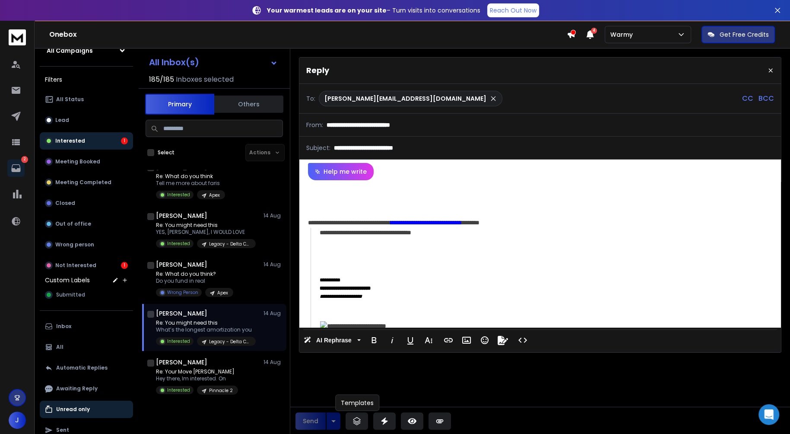
click at [362, 419] on button at bounding box center [357, 420] width 22 height 17
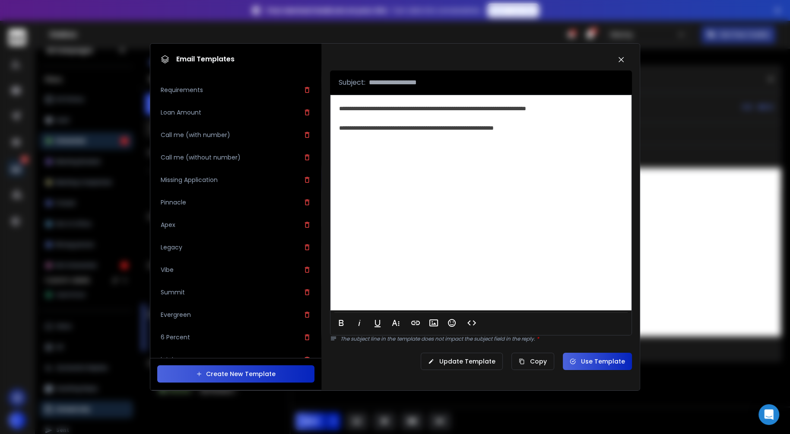
scroll to position [147, 0]
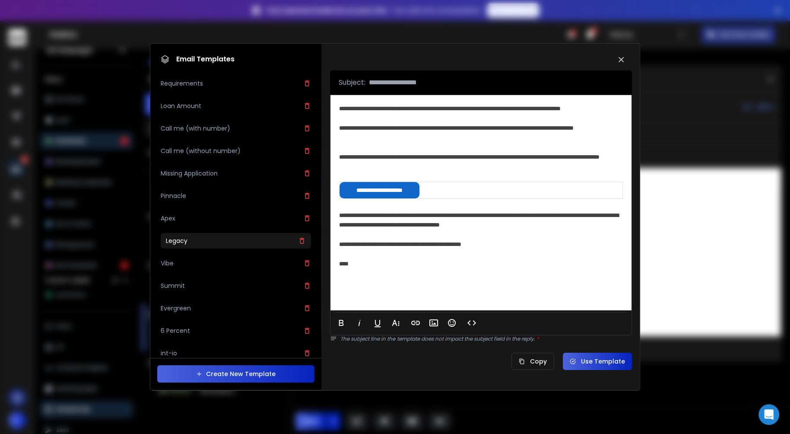
click at [587, 354] on button "Use Template" at bounding box center [597, 360] width 69 height 17
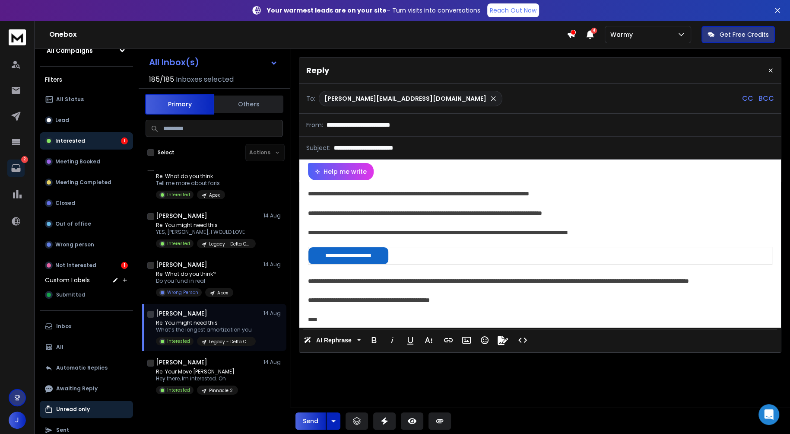
click at [301, 417] on button "Send" at bounding box center [310, 420] width 30 height 17
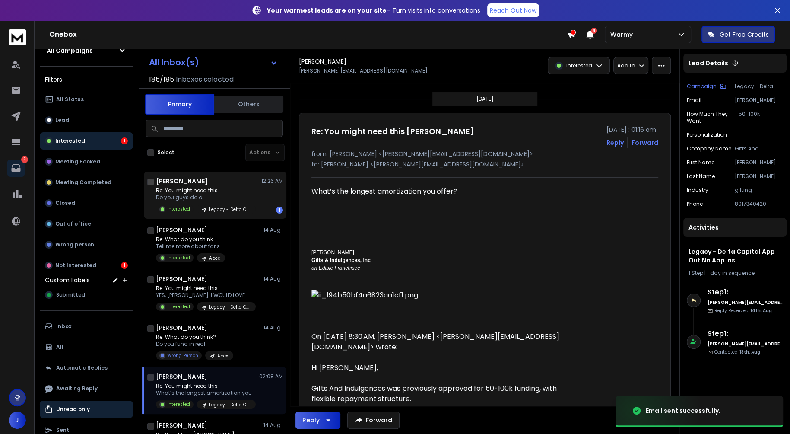
click at [240, 190] on p "Re: You might need this" at bounding box center [206, 190] width 100 height 7
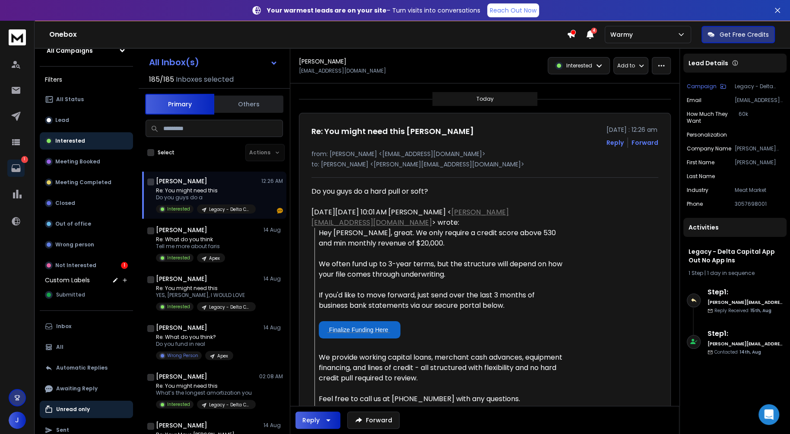
click at [303, 422] on div "Reply" at bounding box center [310, 420] width 17 height 9
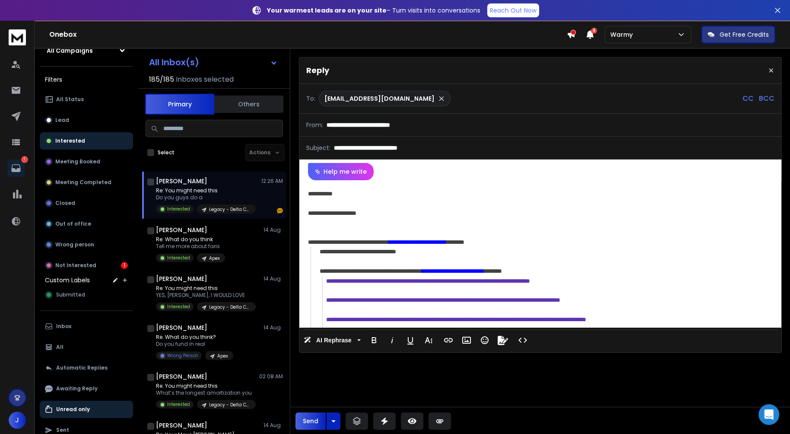
click at [308, 414] on button "Send" at bounding box center [310, 420] width 30 height 17
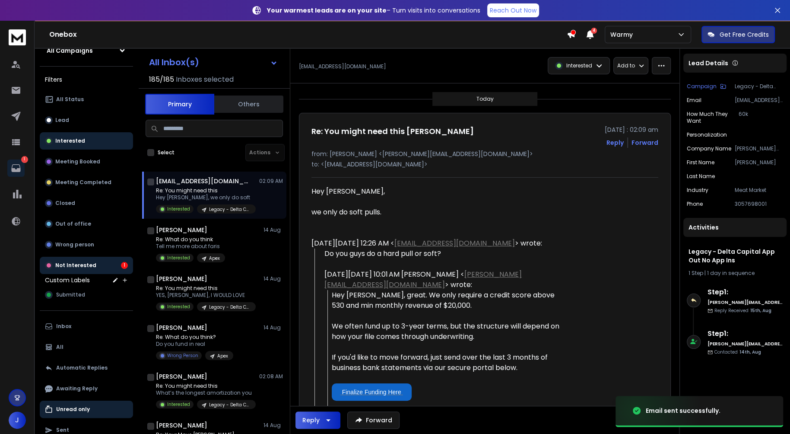
click at [72, 263] on p "Not Interested" at bounding box center [75, 265] width 41 height 7
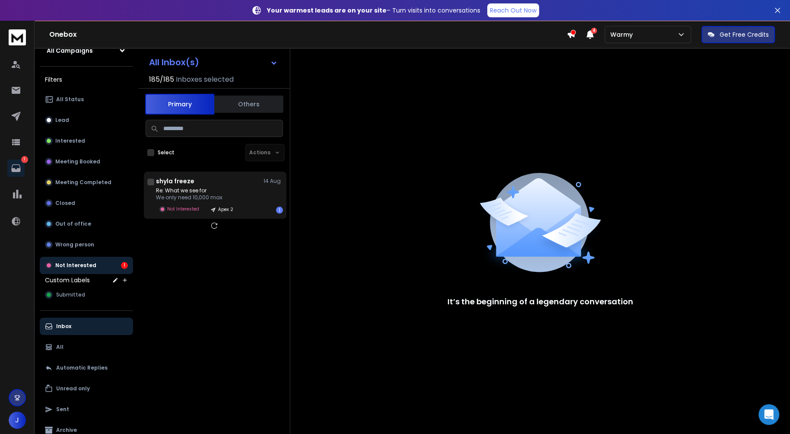
click at [221, 197] on div "shyla freeze [DATE] Re: What we see for We only need 10,000 max Not Interested …" at bounding box center [214, 244] width 151 height 149
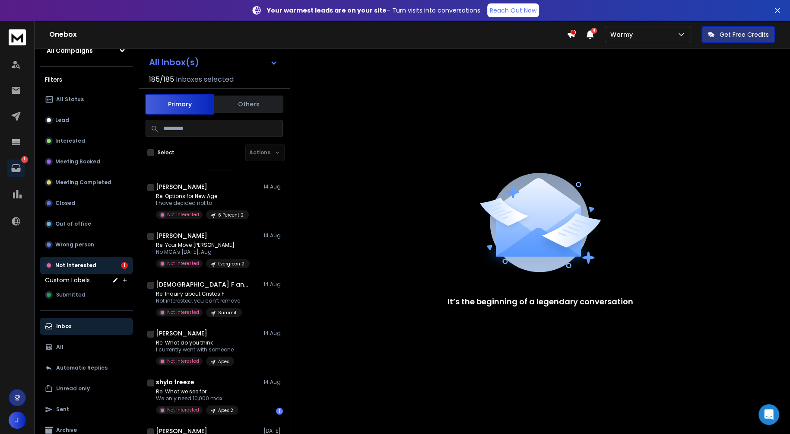
scroll to position [780, 0]
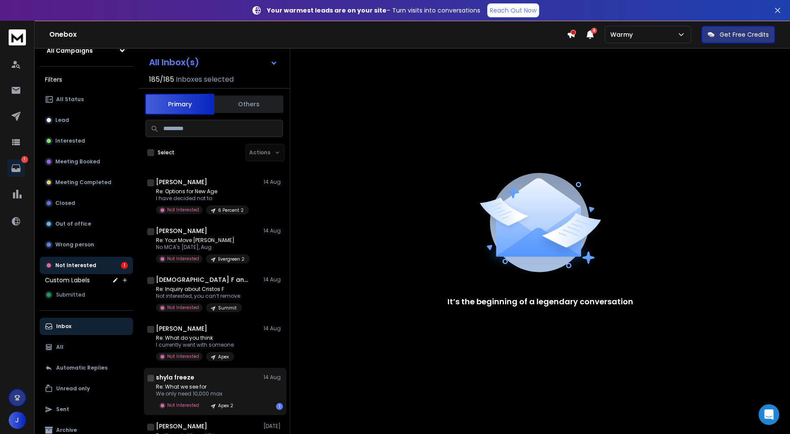
click at [208, 391] on p "We only need 10,000 max" at bounding box center [197, 393] width 83 height 7
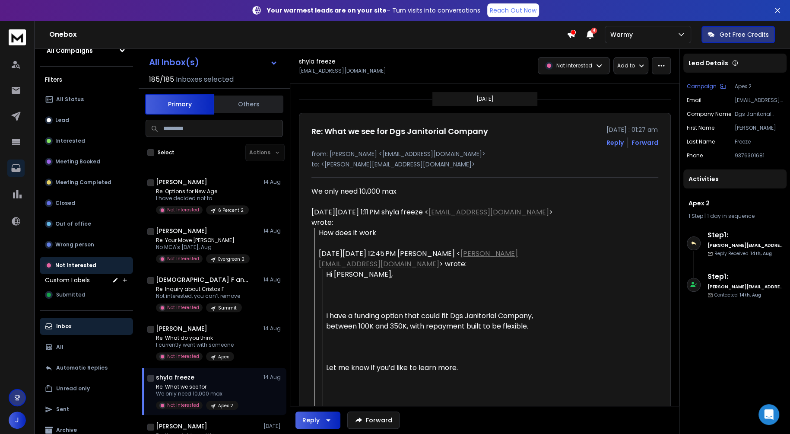
click at [306, 419] on div "Reply" at bounding box center [310, 420] width 17 height 9
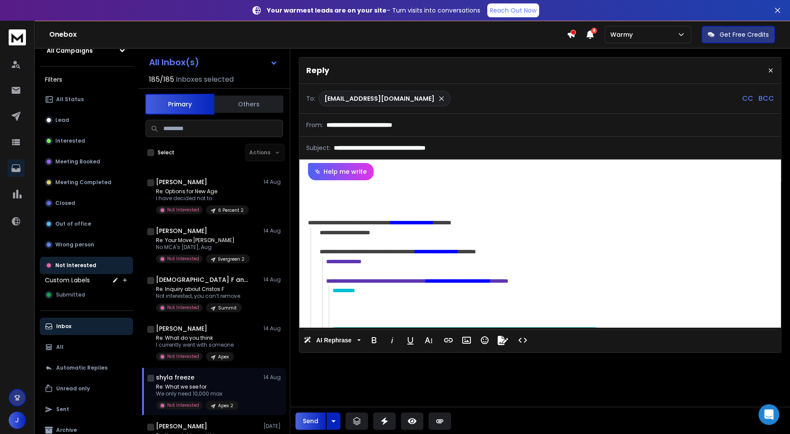
click at [765, 74] on div "Reply" at bounding box center [540, 70] width 482 height 26
click at [769, 71] on icon at bounding box center [770, 70] width 4 height 4
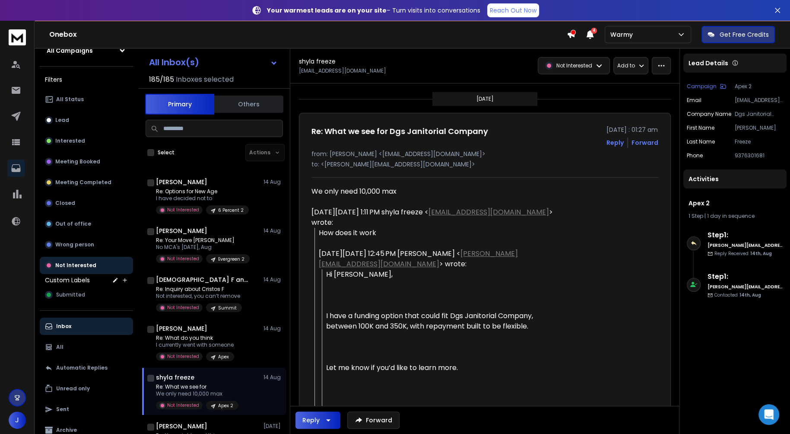
click at [586, 63] on p "Not Interested" at bounding box center [574, 65] width 36 height 7
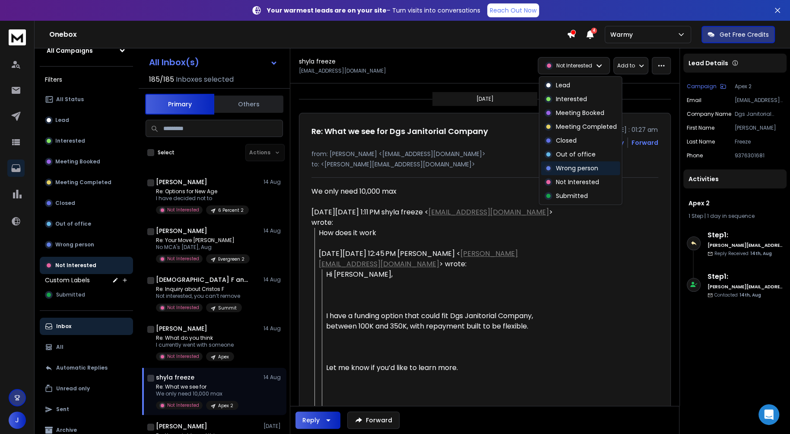
click at [584, 170] on p "Wrong person" at bounding box center [577, 168] width 42 height 9
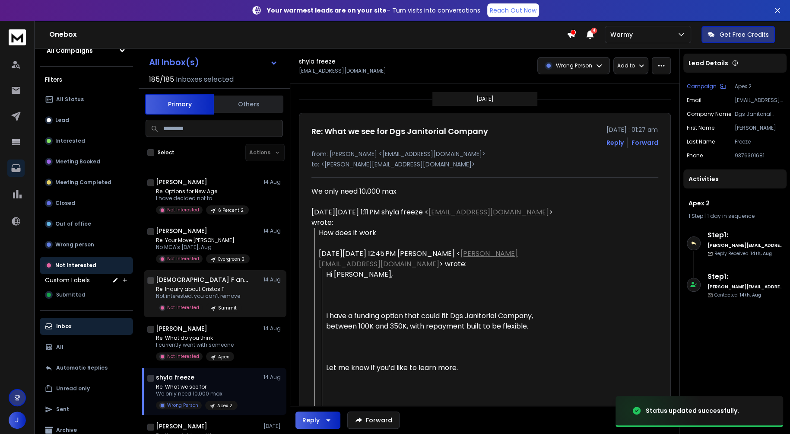
scroll to position [0, 0]
